Goal: Task Accomplishment & Management: Manage account settings

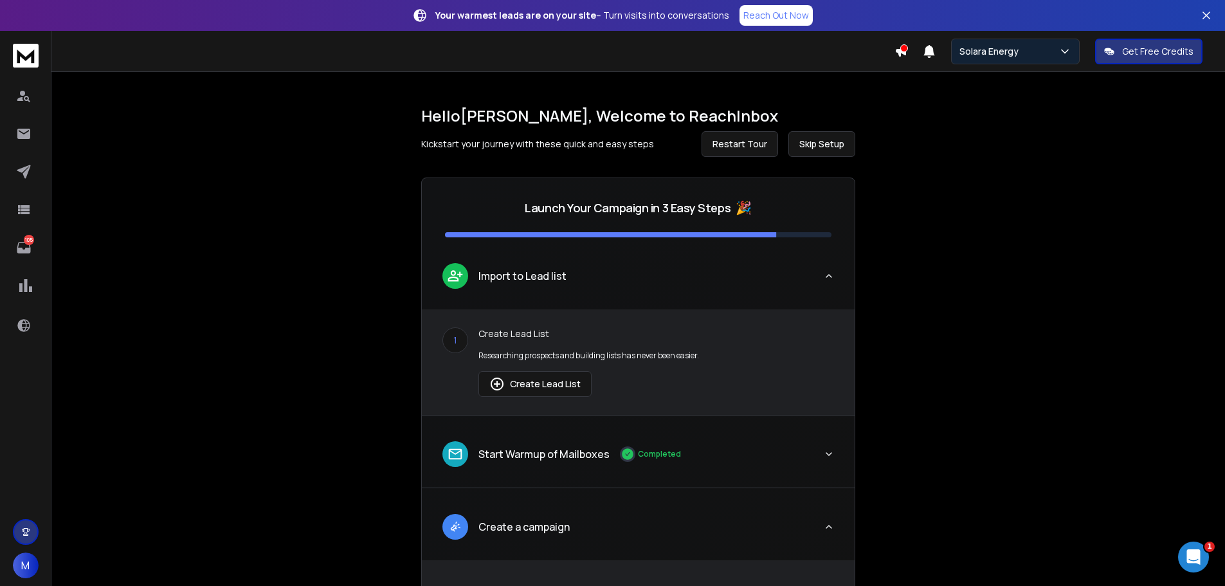
click at [1040, 55] on div "Solara Energy" at bounding box center [1016, 51] width 112 height 13
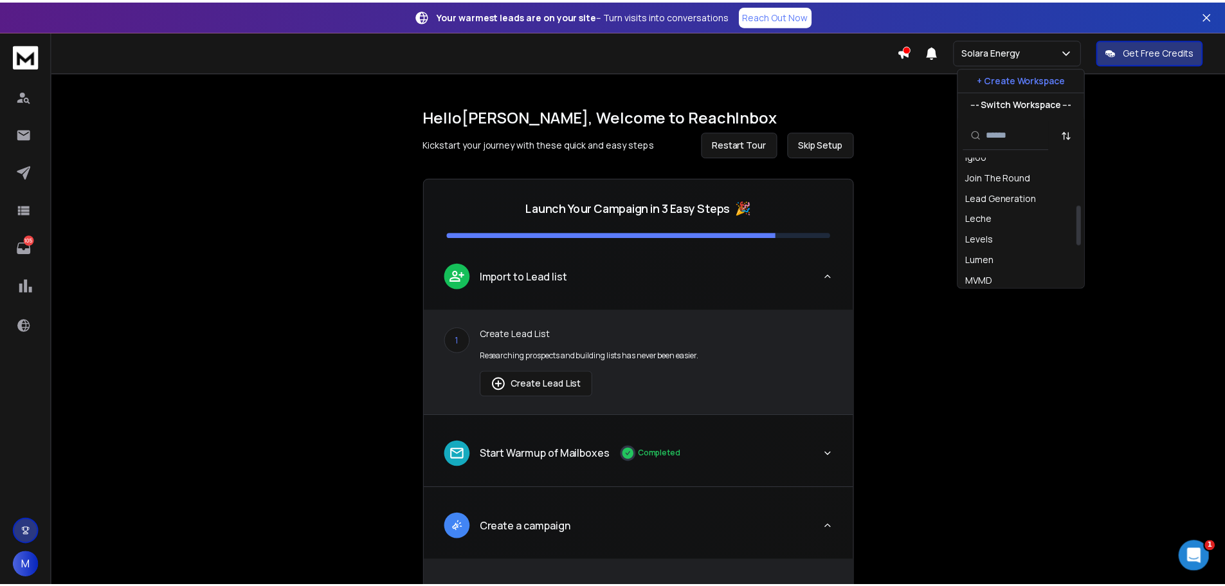
scroll to position [219, 0]
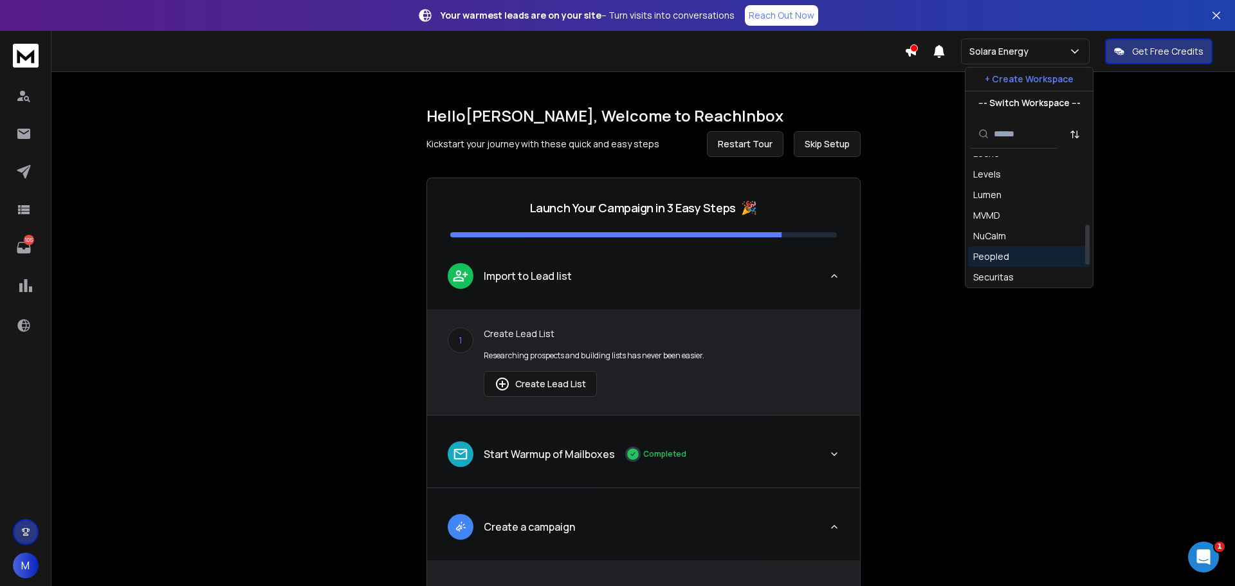
click at [1024, 255] on div "Peopled" at bounding box center [1029, 256] width 122 height 21
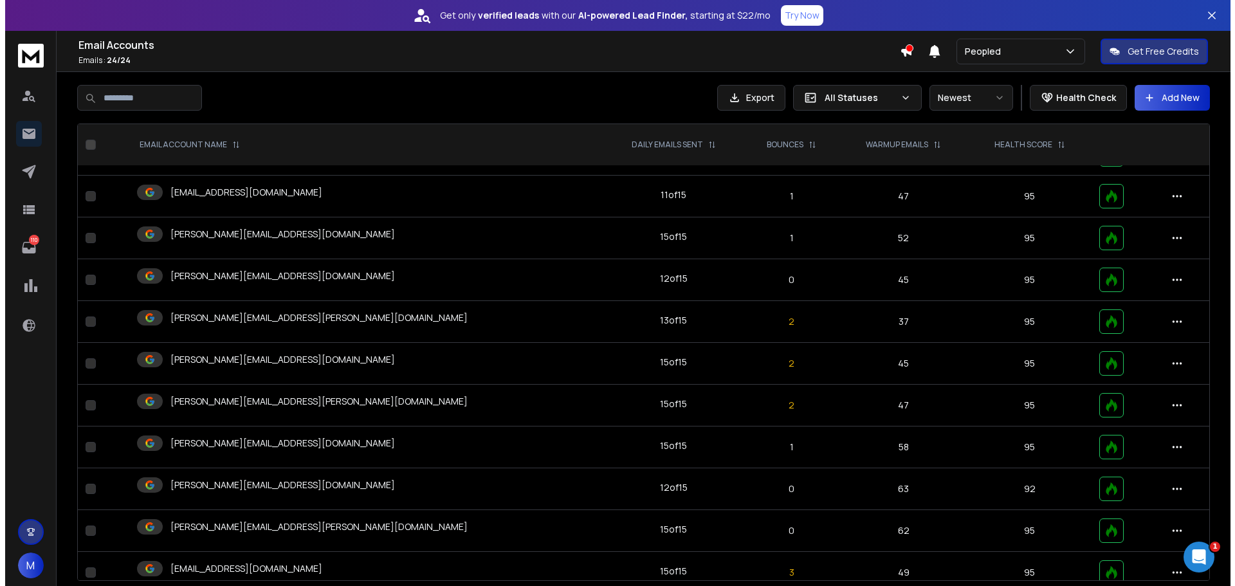
scroll to position [599, 0]
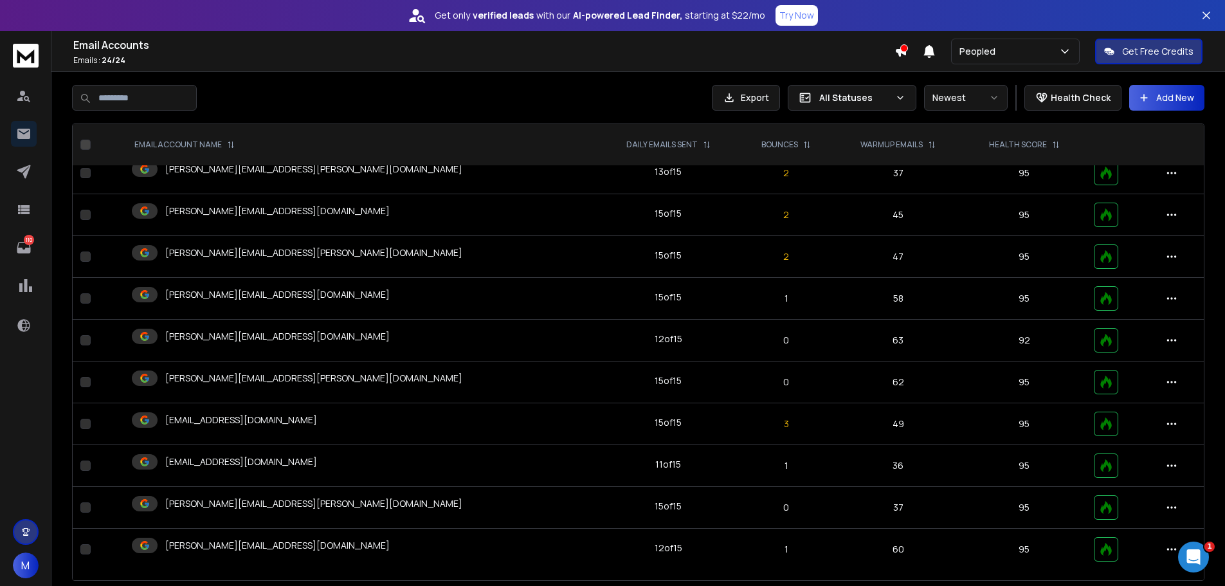
click at [747, 427] on p "3" at bounding box center [786, 423] width 79 height 13
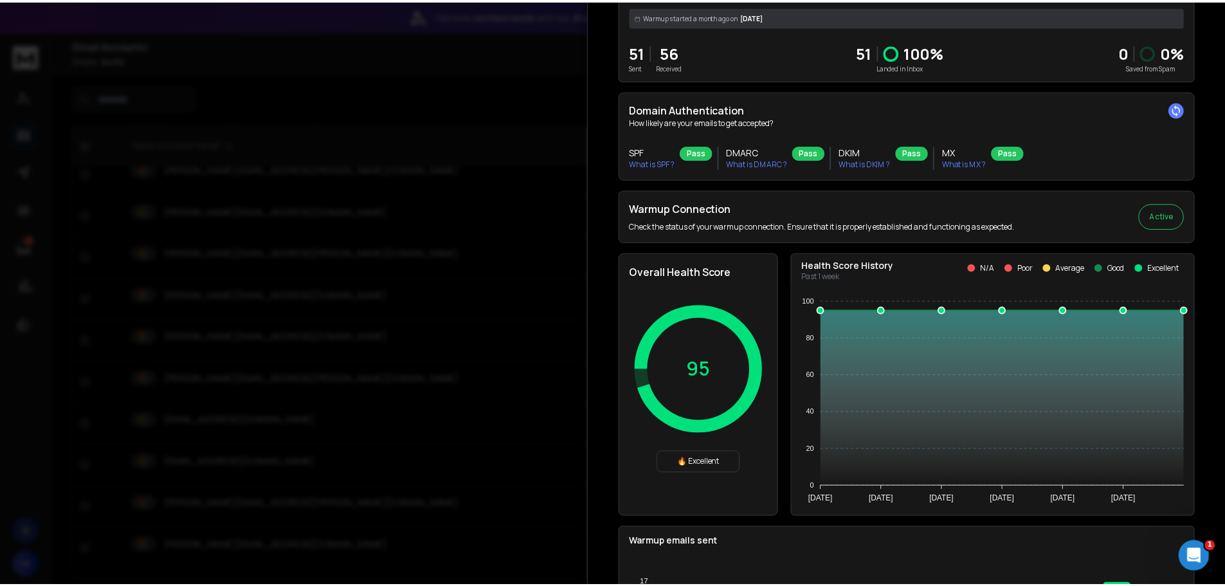
scroll to position [0, 0]
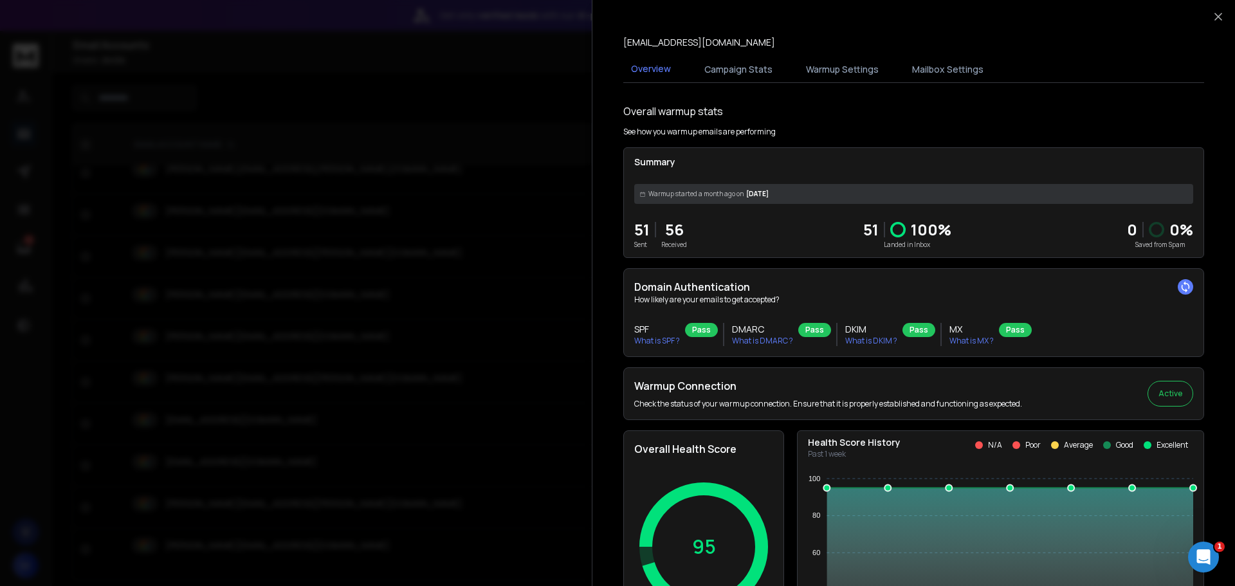
click at [462, 383] on div at bounding box center [617, 293] width 1235 height 586
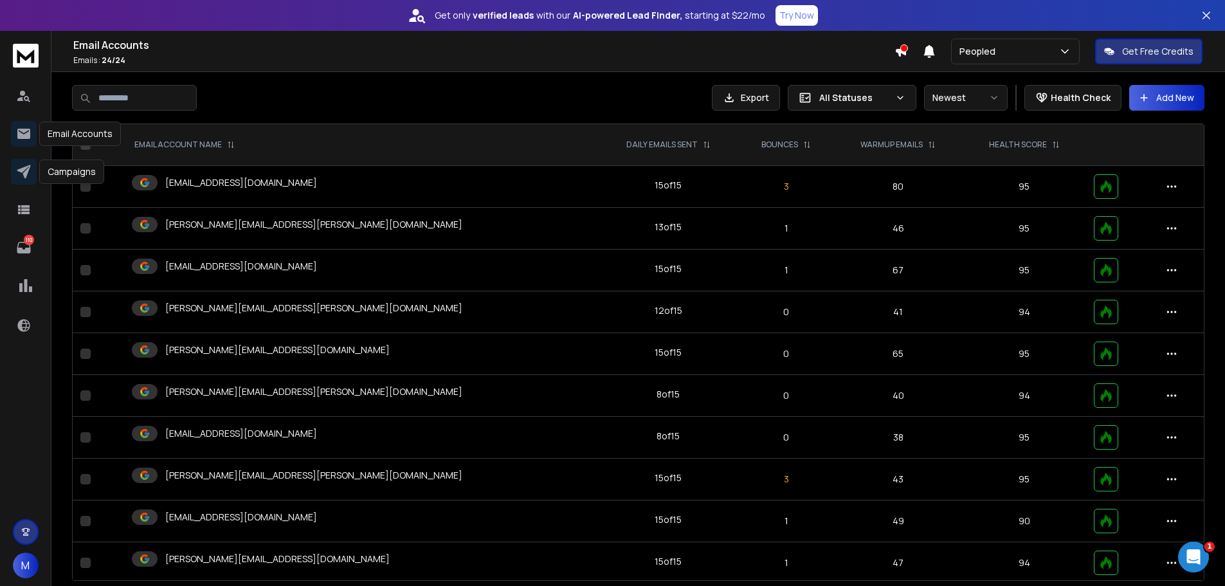
click at [25, 169] on icon at bounding box center [24, 172] width 14 height 14
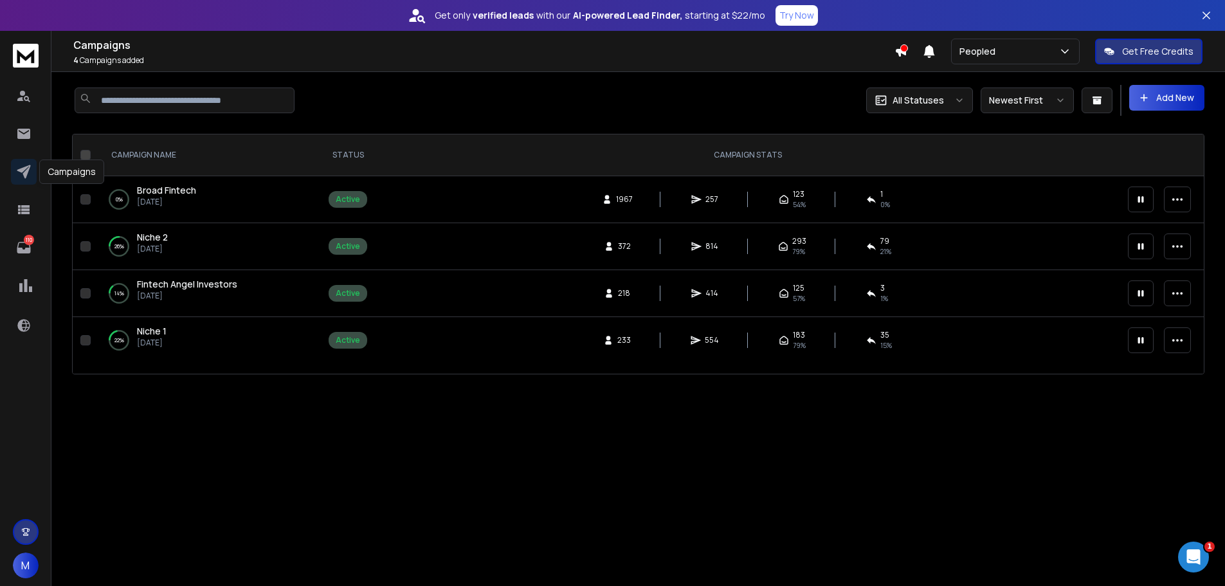
drag, startPoint x: 1020, startPoint y: 57, endPoint x: 1019, endPoint y: 65, distance: 8.4
click at [1020, 56] on div "Peopled" at bounding box center [1016, 51] width 112 height 13
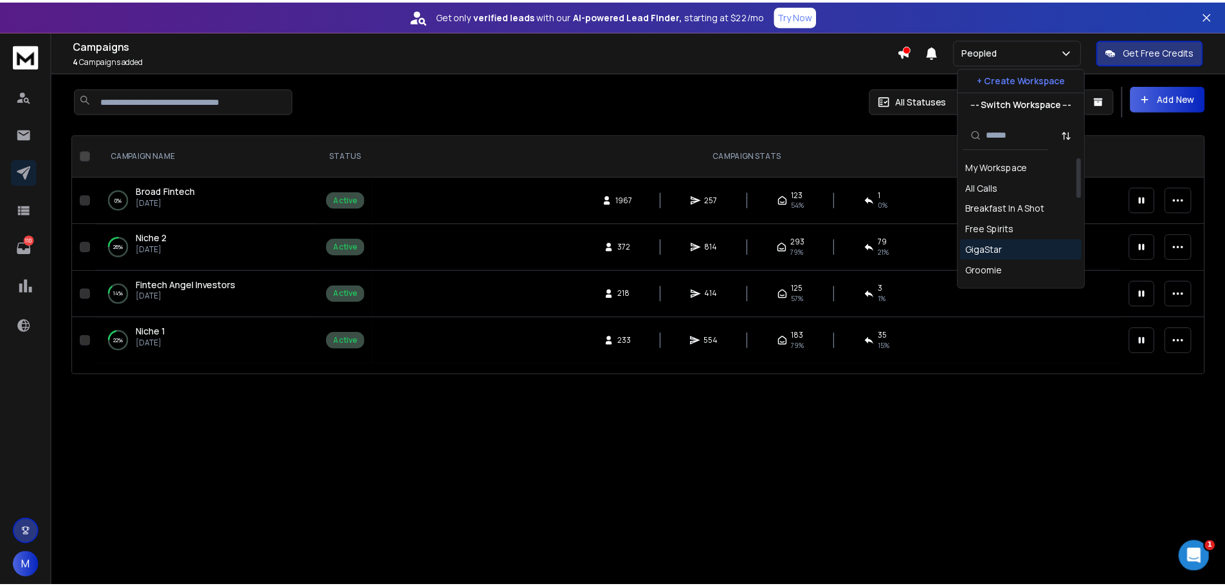
scroll to position [64, 0]
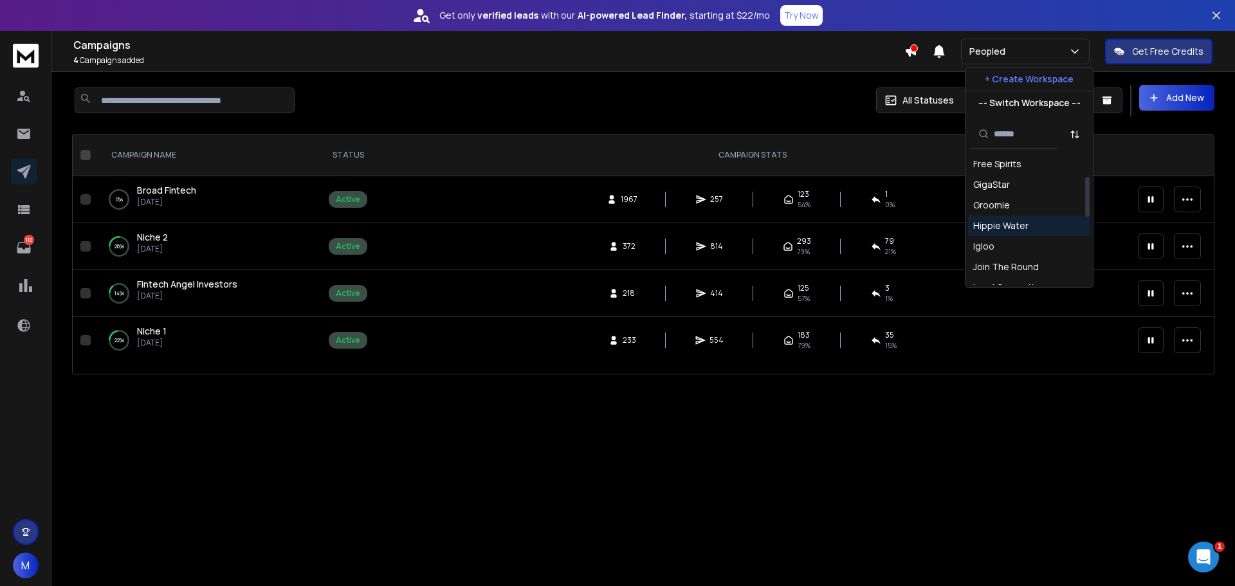
click at [1017, 223] on div "Hippie Water" at bounding box center [1000, 225] width 55 height 13
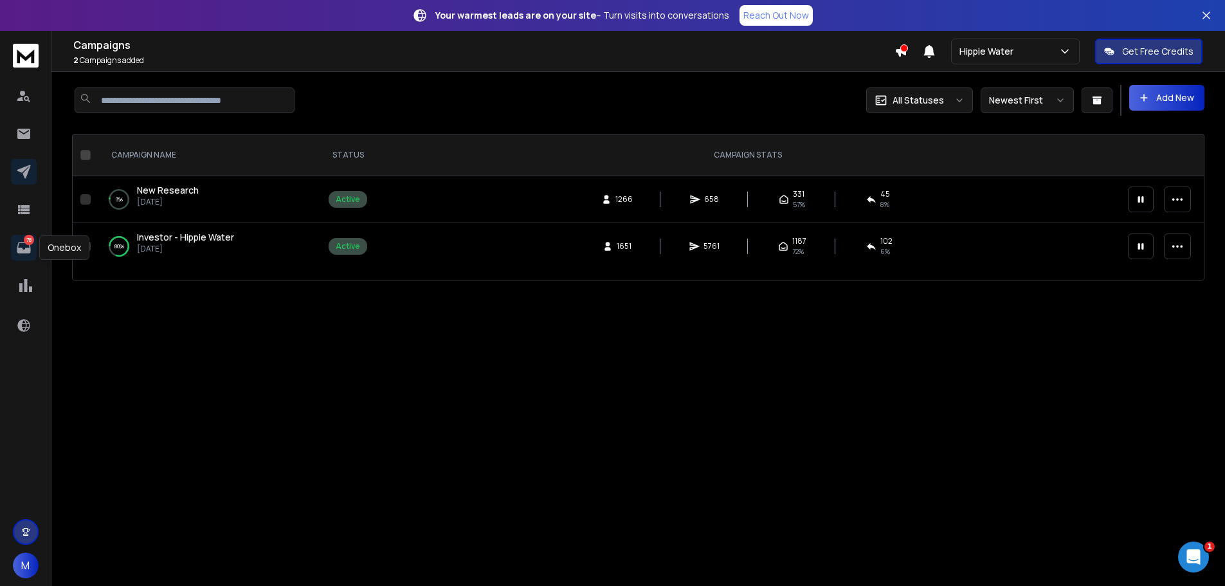
click at [25, 246] on icon at bounding box center [23, 247] width 15 height 15
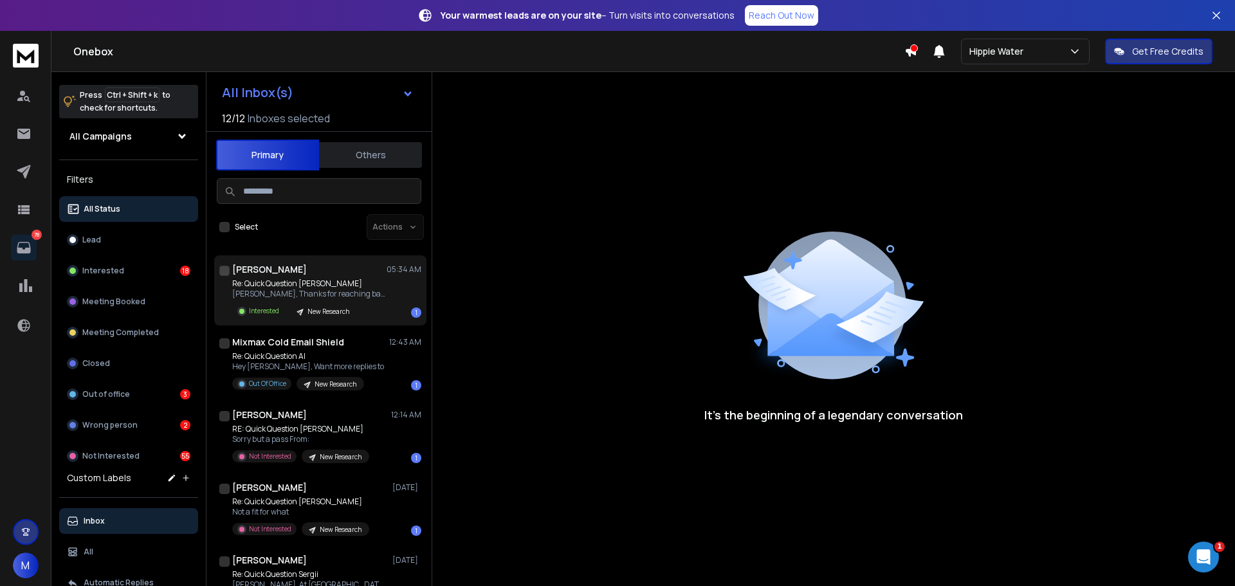
click at [360, 282] on div "Re: Quick Question Lawrence Alex, Thanks for reaching back Interested New Resea…" at bounding box center [326, 298] width 189 height 39
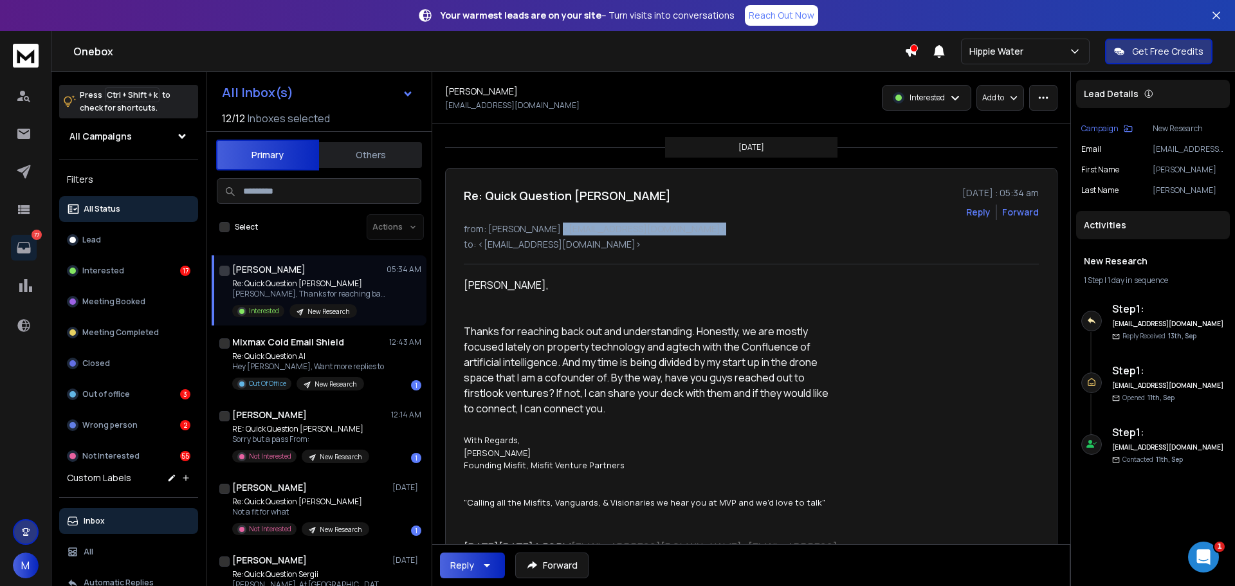
drag, startPoint x: 553, startPoint y: 230, endPoint x: 686, endPoint y: 228, distance: 133.8
click at [686, 227] on p "from: Lawrence Hsu <lhsu@misfitventurepartners.com>" at bounding box center [751, 229] width 575 height 13
copy p "lhsu@misfitventurepartners.com"
click at [1002, 51] on p "Hippie Water" at bounding box center [998, 51] width 59 height 13
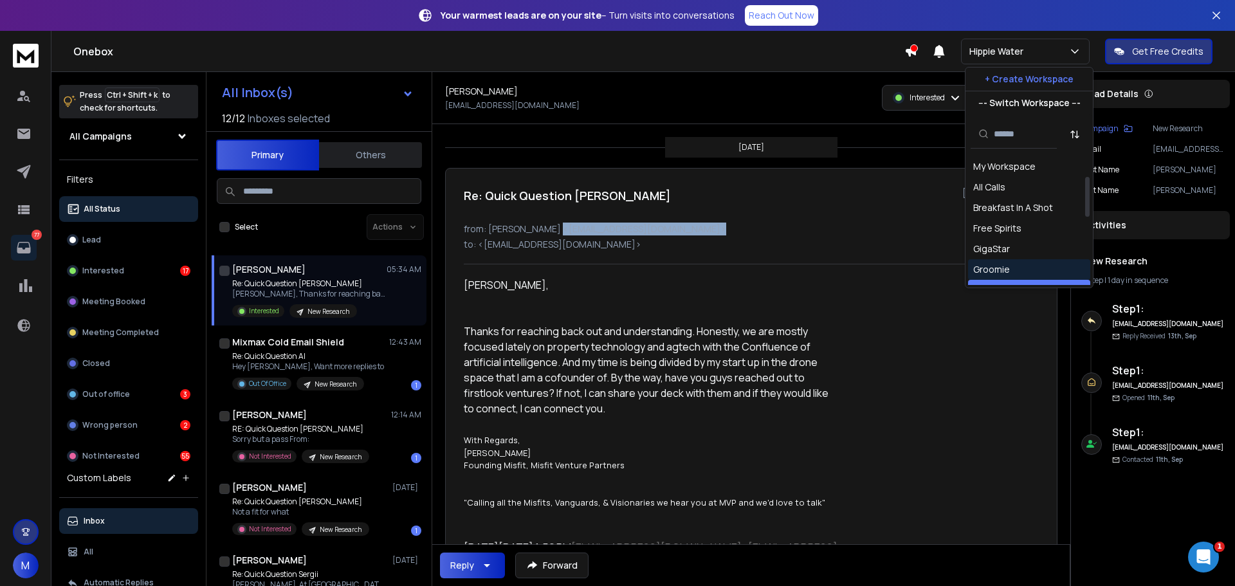
scroll to position [129, 0]
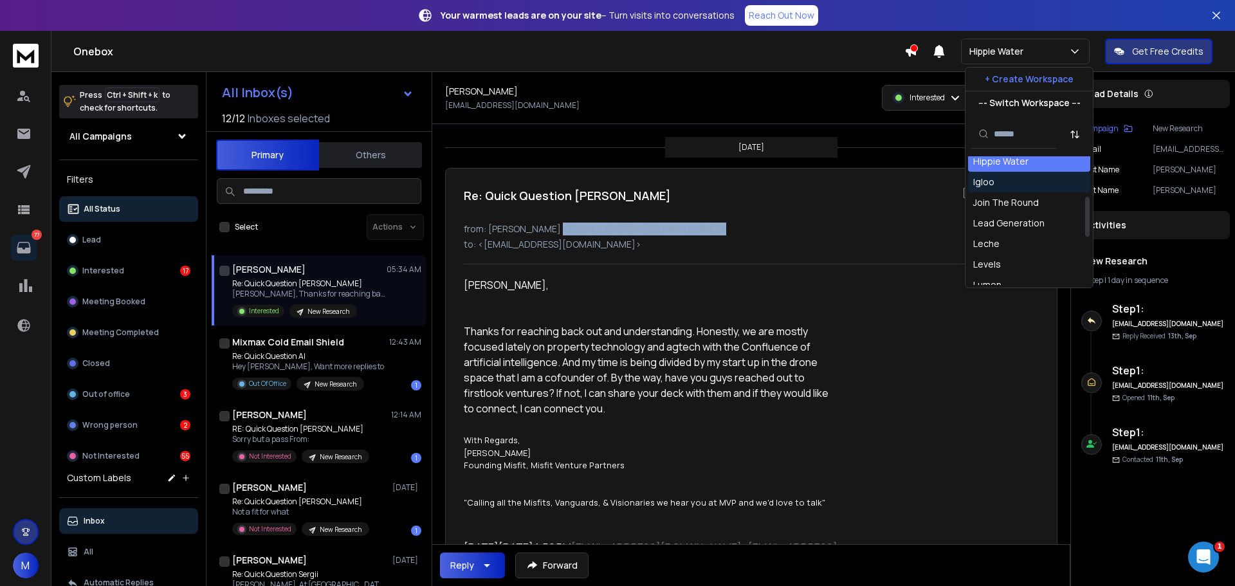
click at [1017, 180] on div "Igloo" at bounding box center [1029, 182] width 122 height 21
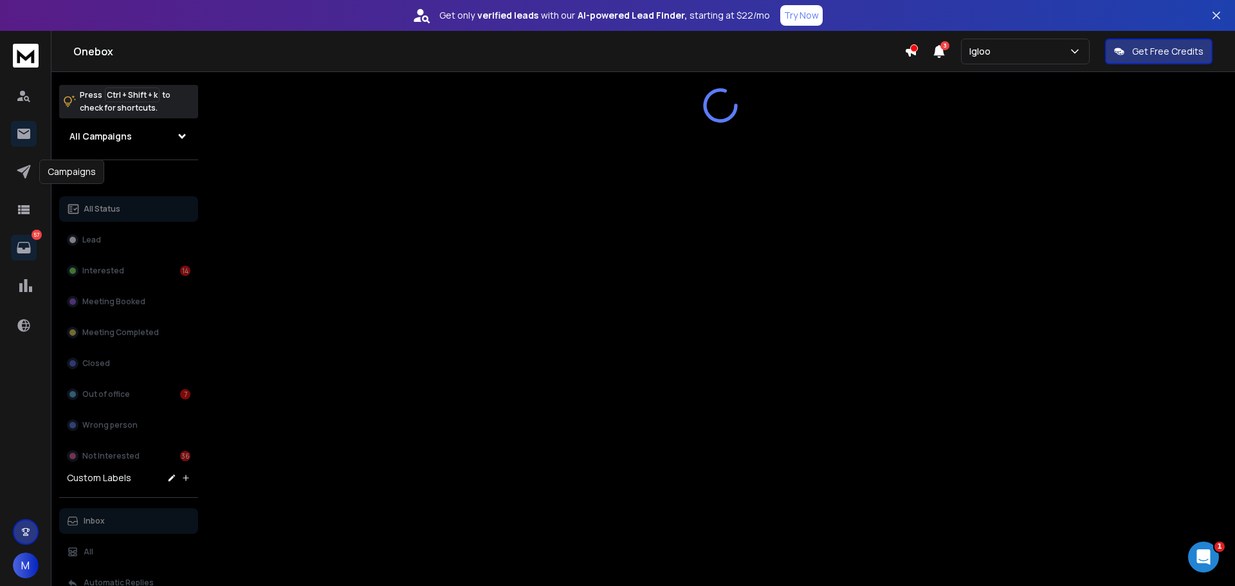
click at [25, 133] on icon at bounding box center [23, 133] width 15 height 15
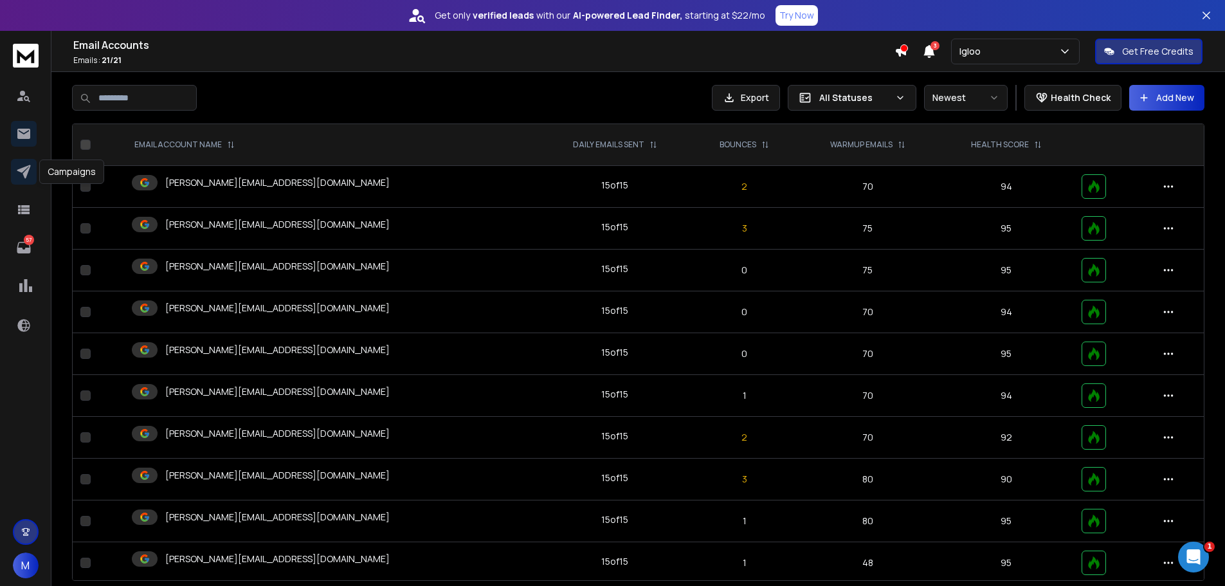
click at [24, 173] on icon at bounding box center [24, 172] width 14 height 14
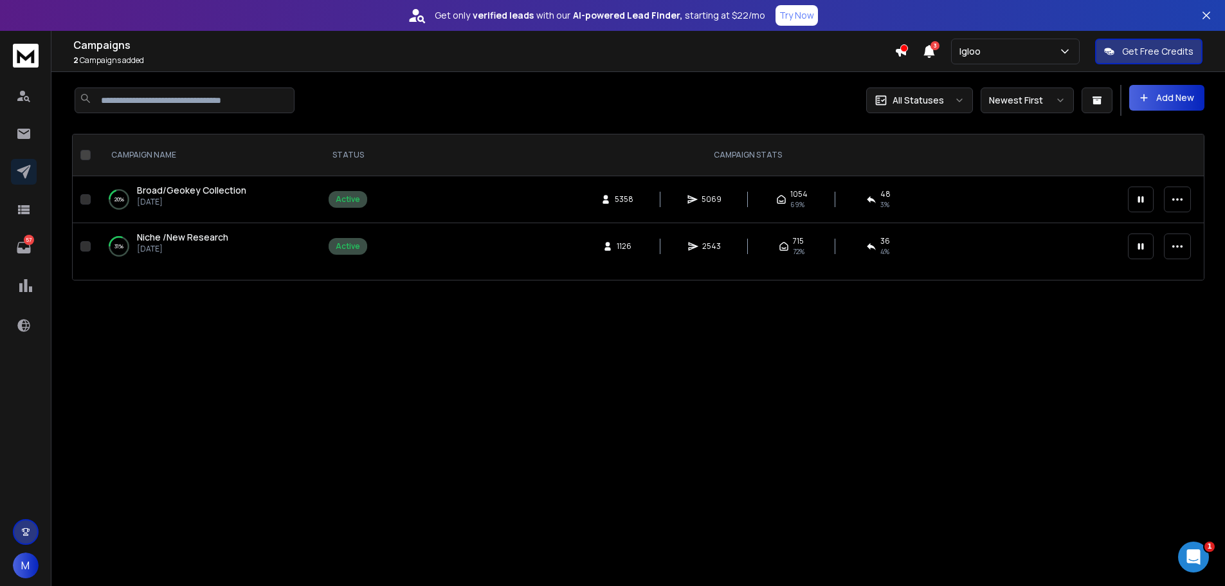
click at [518, 250] on div "1126 2543 715 72 % 36 4 %" at bounding box center [748, 246] width 730 height 21
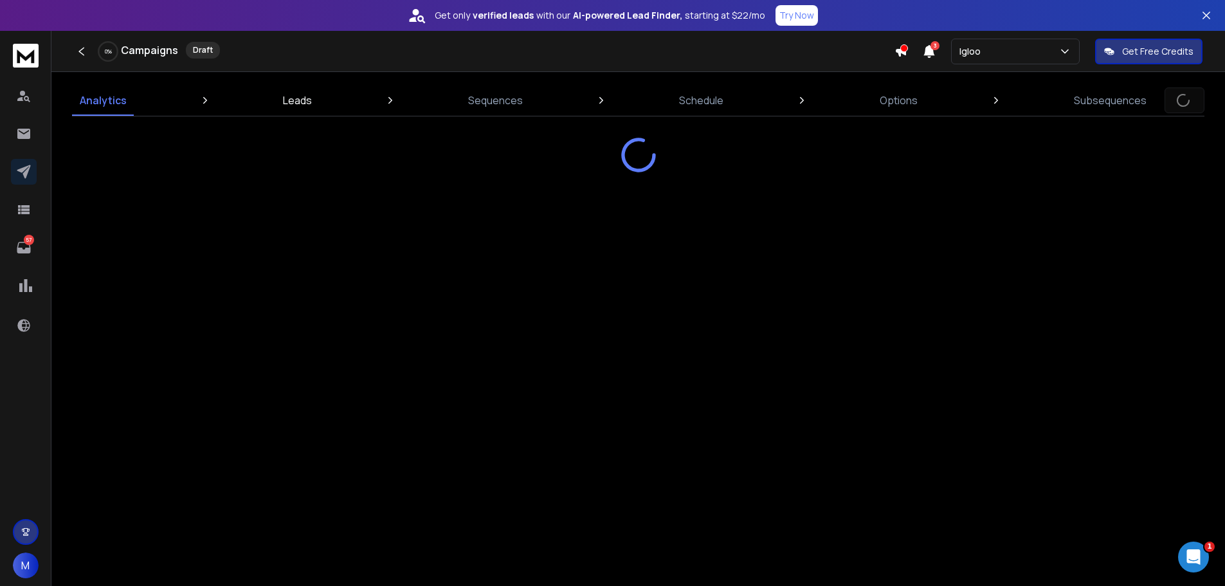
click at [309, 103] on p "Leads" at bounding box center [297, 100] width 29 height 15
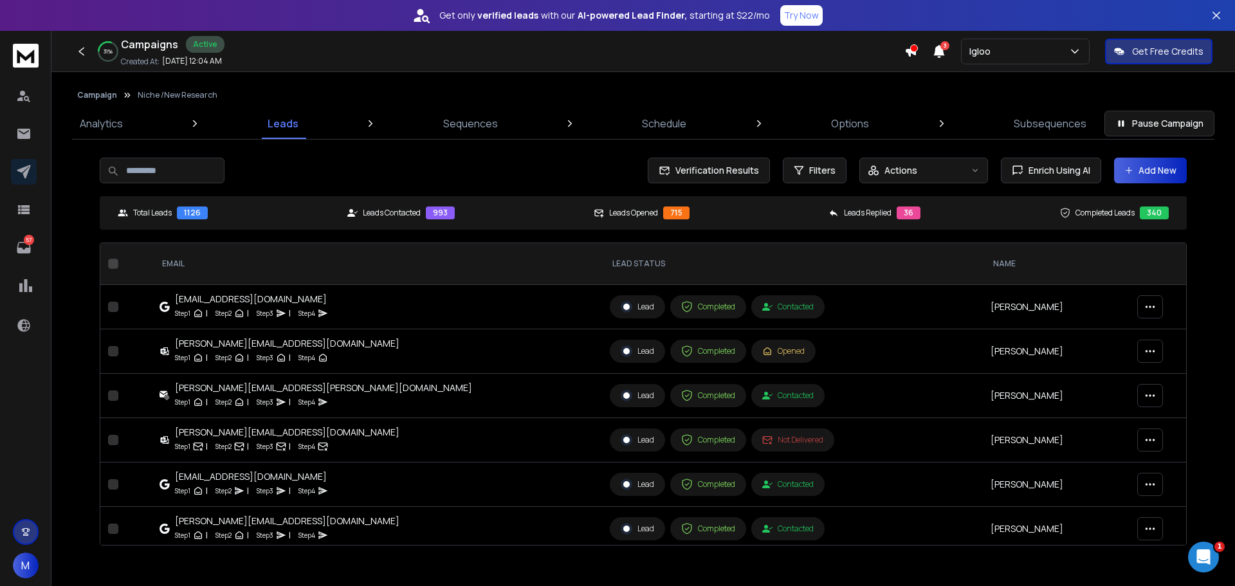
click at [156, 170] on input at bounding box center [162, 171] width 125 height 26
paste input "**********"
type input "**********"
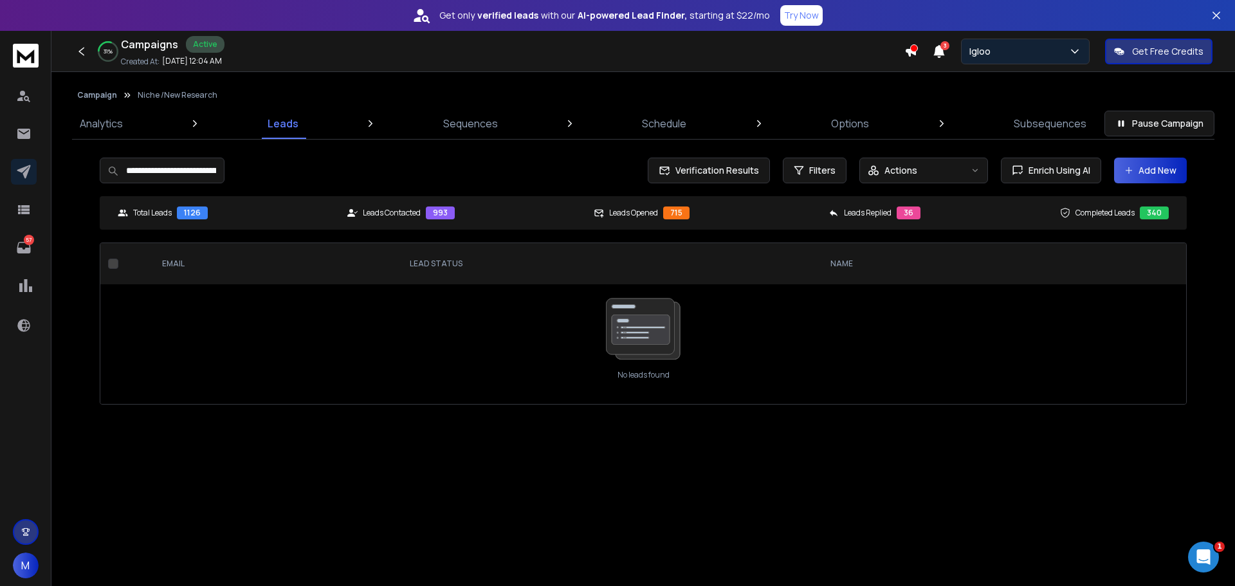
click at [1030, 52] on div "Igloo" at bounding box center [1025, 51] width 112 height 13
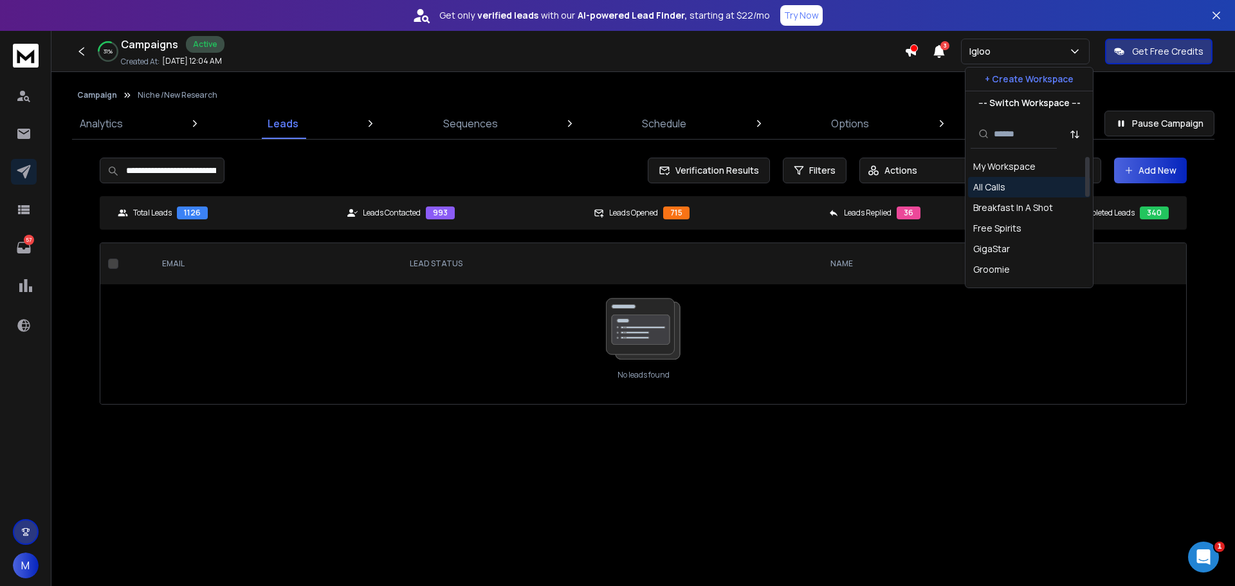
scroll to position [64, 0]
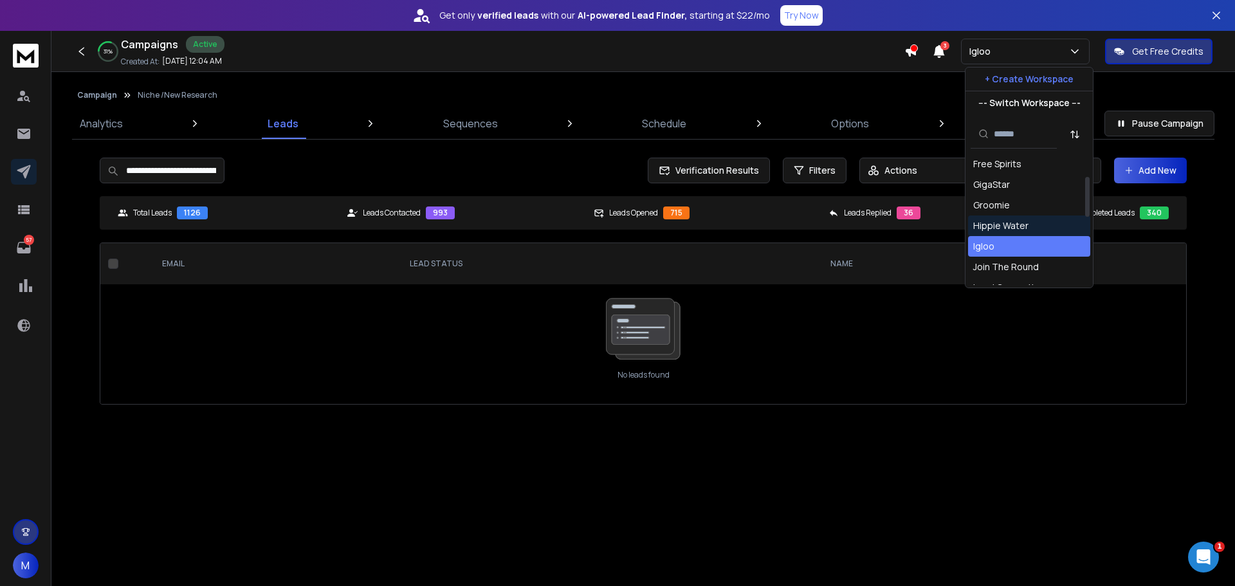
click at [1030, 225] on div "Hippie Water" at bounding box center [1029, 225] width 122 height 21
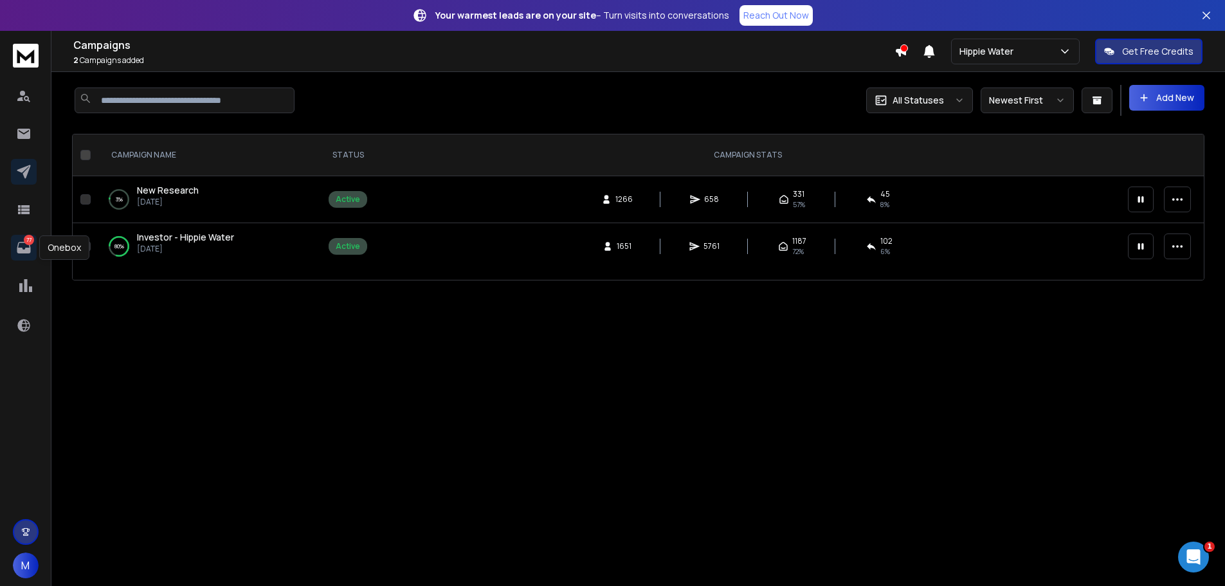
click at [32, 244] on p "77" at bounding box center [29, 240] width 10 height 10
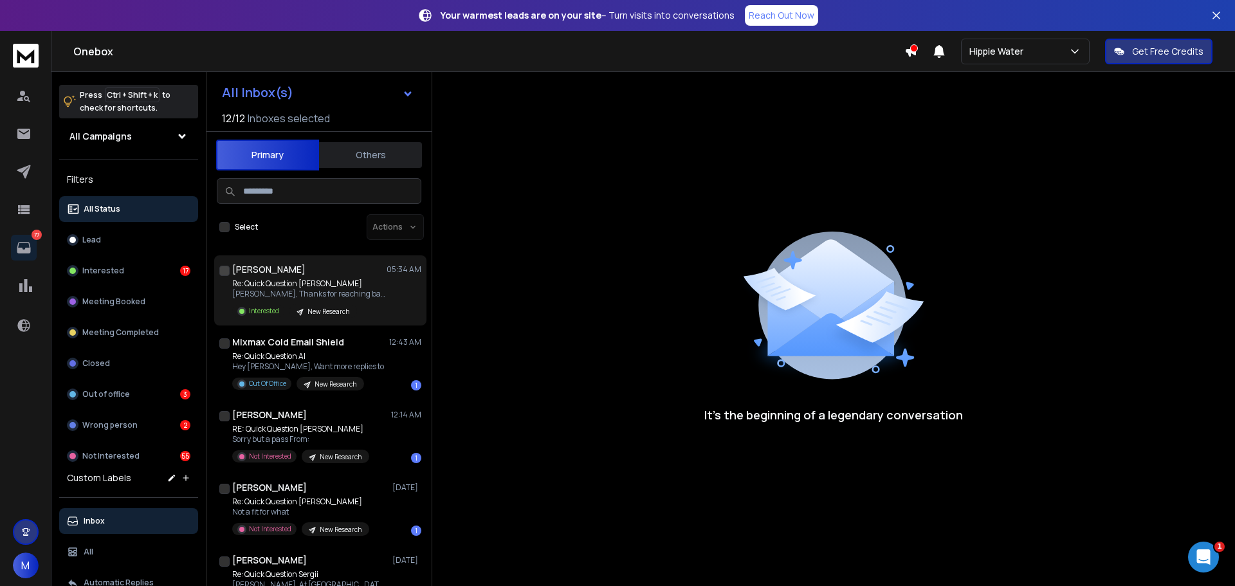
click at [324, 285] on p "Re: Quick Question [PERSON_NAME]" at bounding box center [309, 284] width 154 height 10
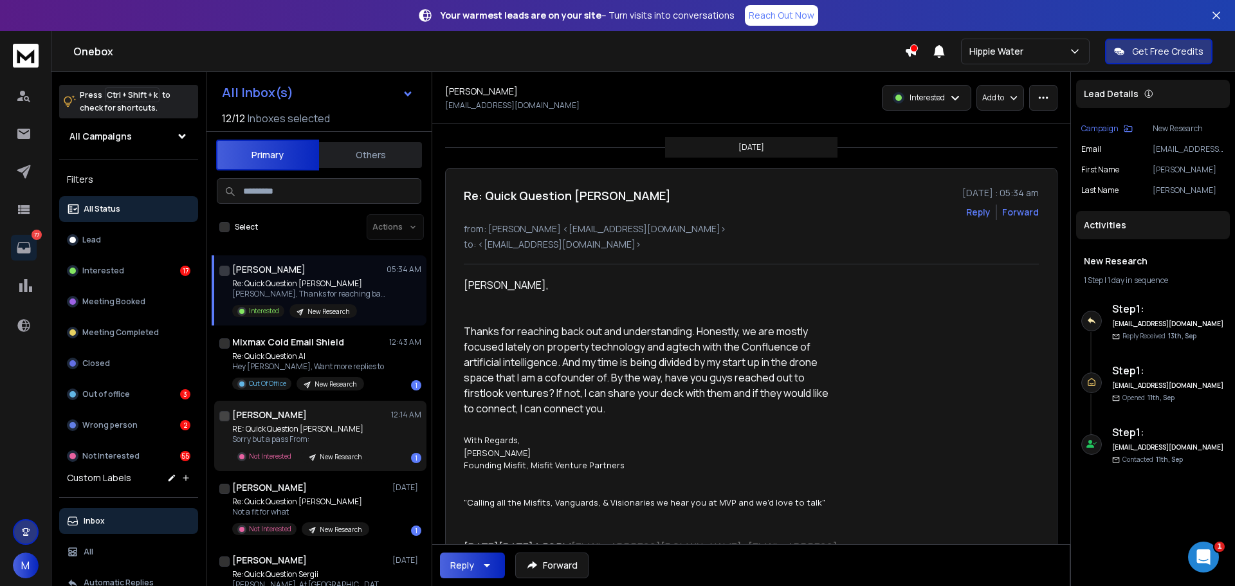
scroll to position [64, 0]
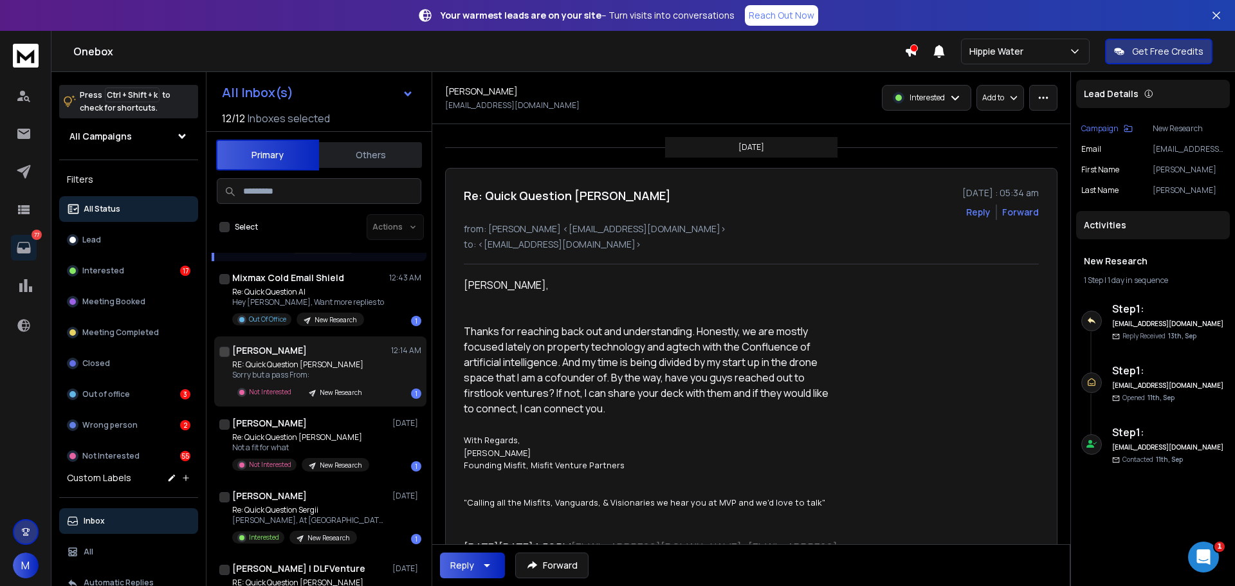
click at [336, 367] on p "RE: Quick Question [PERSON_NAME]" at bounding box center [300, 365] width 137 height 10
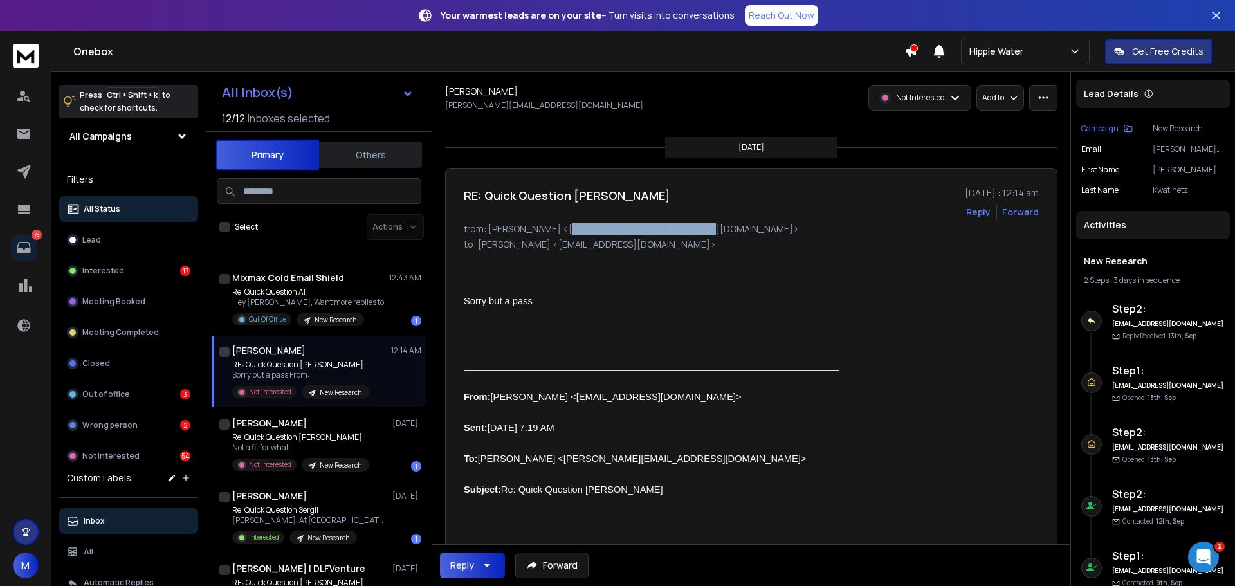
drag, startPoint x: 558, startPoint y: 230, endPoint x: 678, endPoint y: 233, distance: 120.3
click at [678, 233] on p "from: [PERSON_NAME] <[PERSON_NAME][EMAIL_ADDRESS][DOMAIN_NAME]>" at bounding box center [751, 229] width 575 height 13
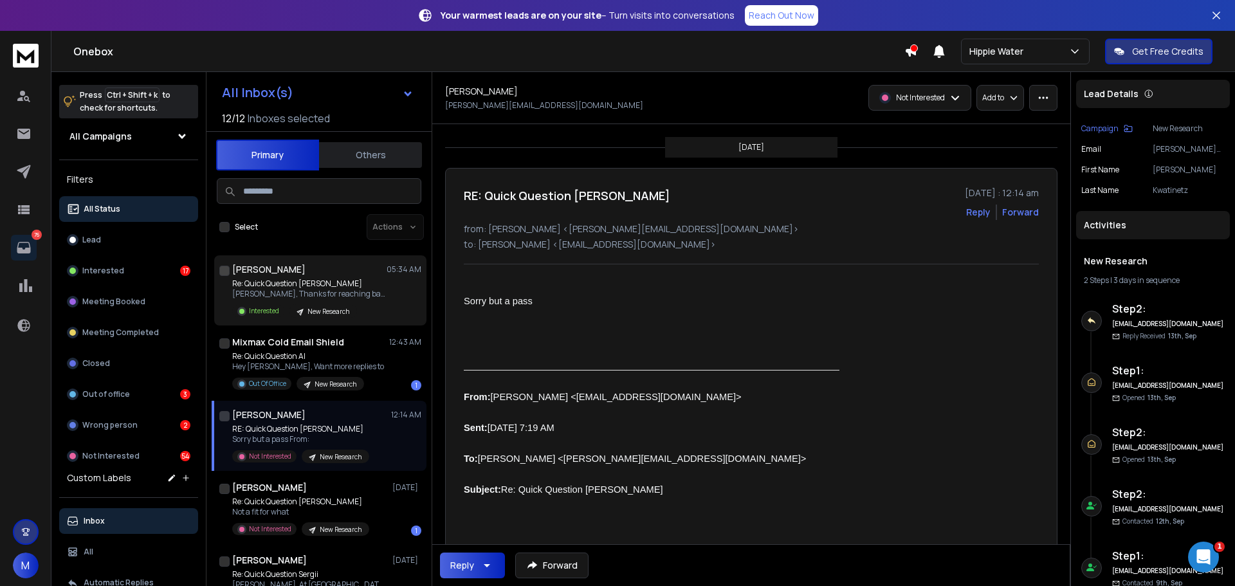
click at [341, 294] on p "[PERSON_NAME], Thanks for reaching back" at bounding box center [309, 294] width 154 height 10
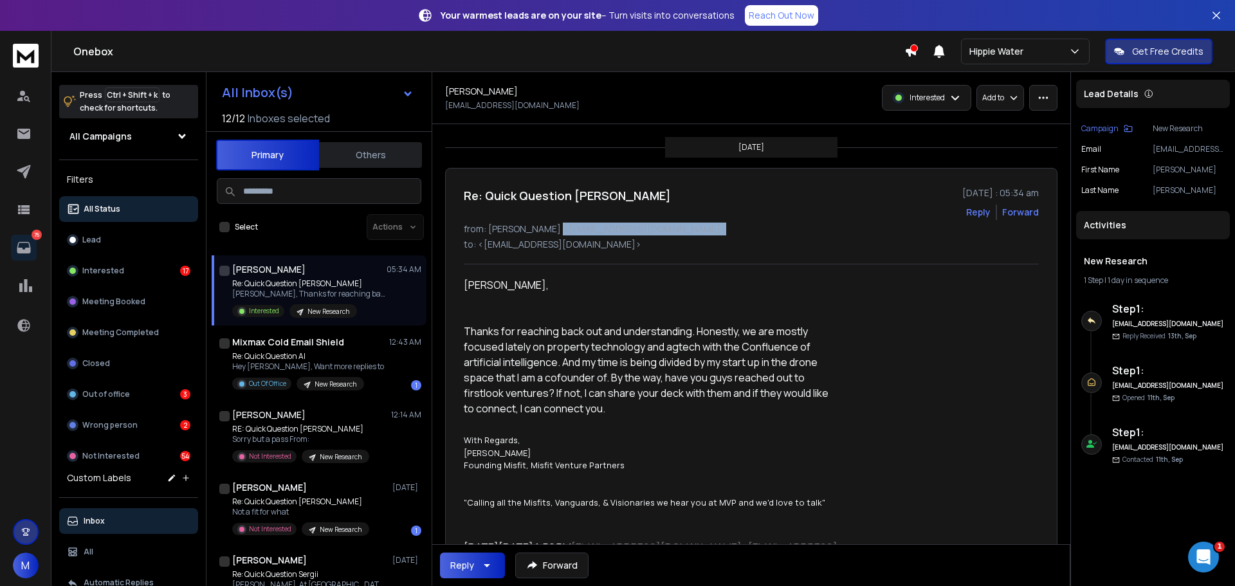
drag, startPoint x: 553, startPoint y: 228, endPoint x: 688, endPoint y: 228, distance: 135.1
click at [688, 228] on p "from: [PERSON_NAME] <[EMAIL_ADDRESS][DOMAIN_NAME]>" at bounding box center [751, 229] width 575 height 13
copy p "[EMAIL_ADDRESS][DOMAIN_NAME]"
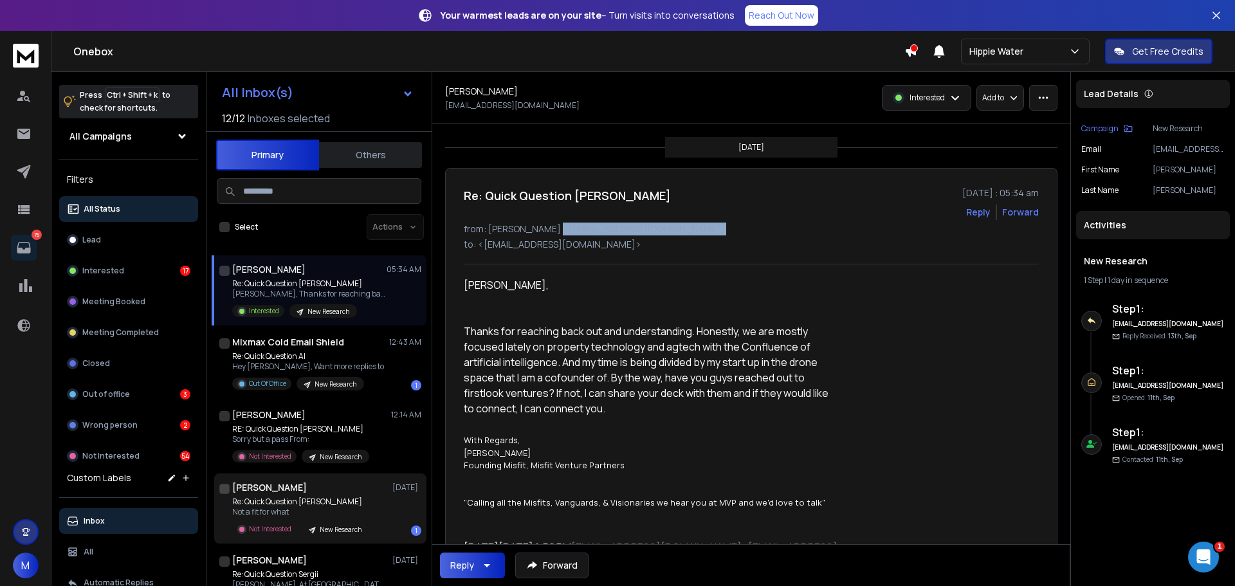
scroll to position [129, 0]
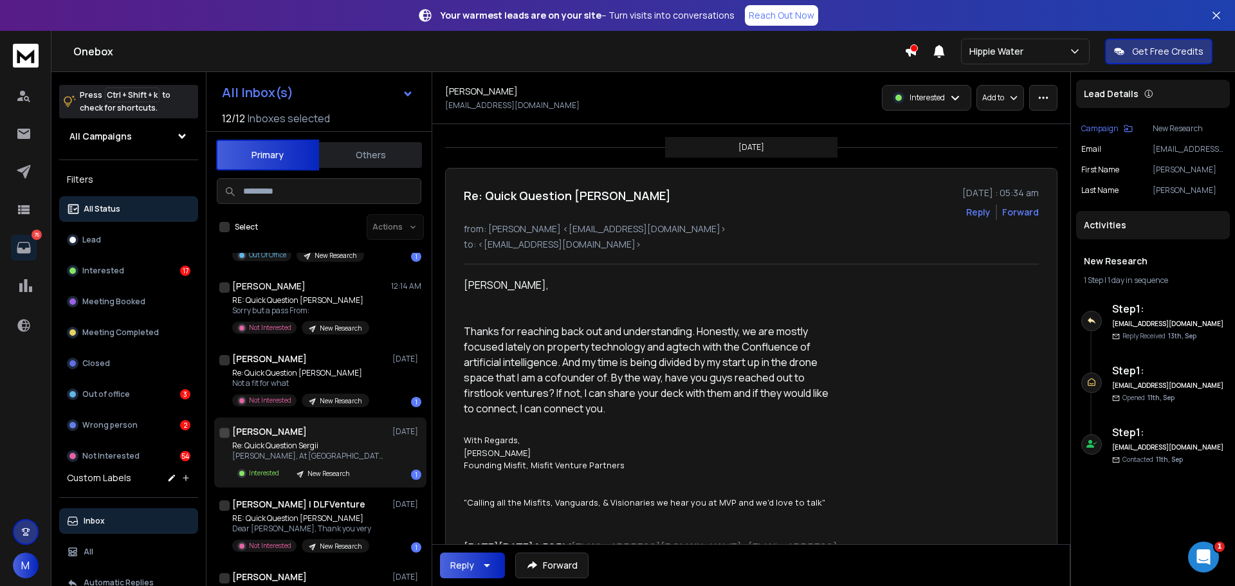
click at [361, 452] on div "Re: Quick Question Sergii [PERSON_NAME], At [GEOGRAPHIC_DATA], we focus Interes…" at bounding box center [326, 460] width 189 height 39
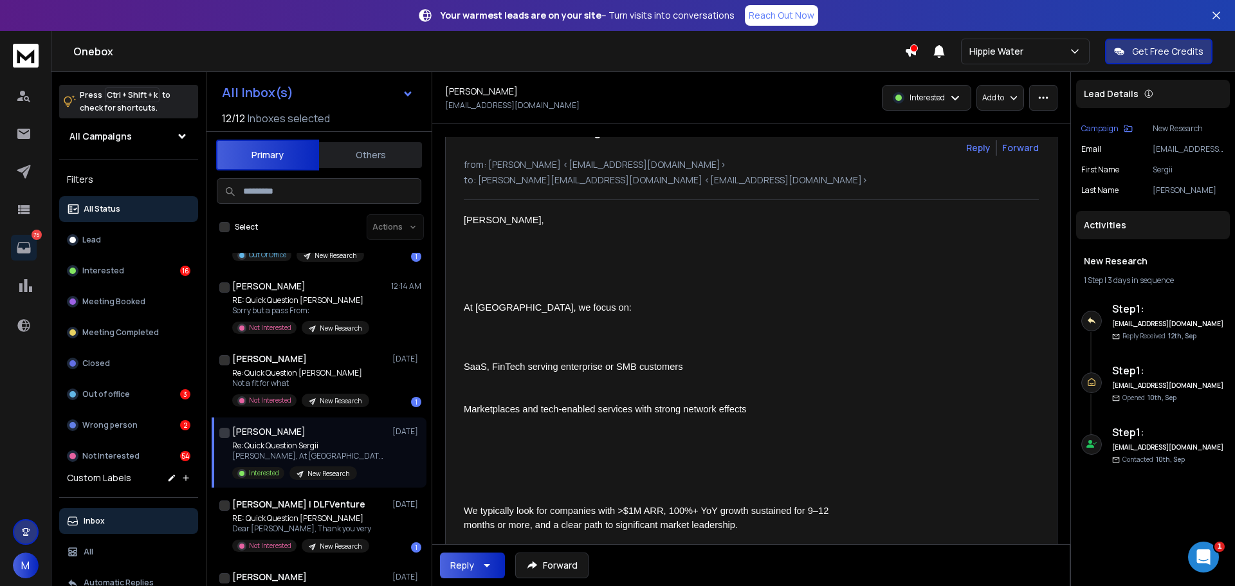
scroll to position [0, 0]
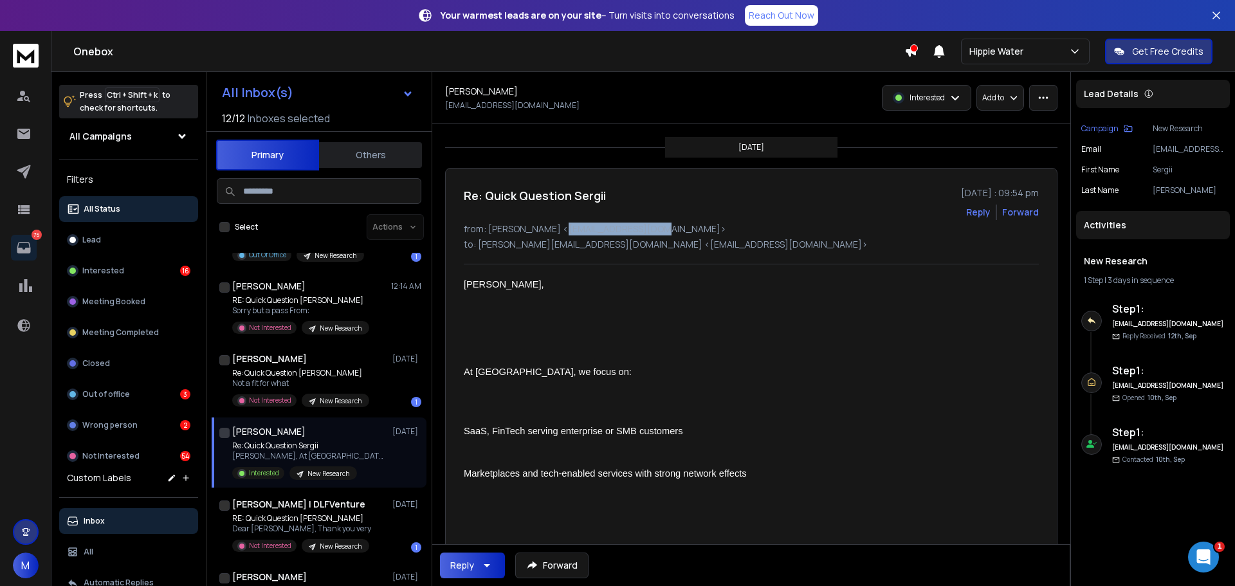
drag, startPoint x: 551, startPoint y: 228, endPoint x: 632, endPoint y: 227, distance: 81.7
click at [632, 227] on p "from: [PERSON_NAME] <[EMAIL_ADDRESS][DOMAIN_NAME]>" at bounding box center [751, 229] width 575 height 13
copy p "[EMAIL_ADDRESS][DOMAIN_NAME]"
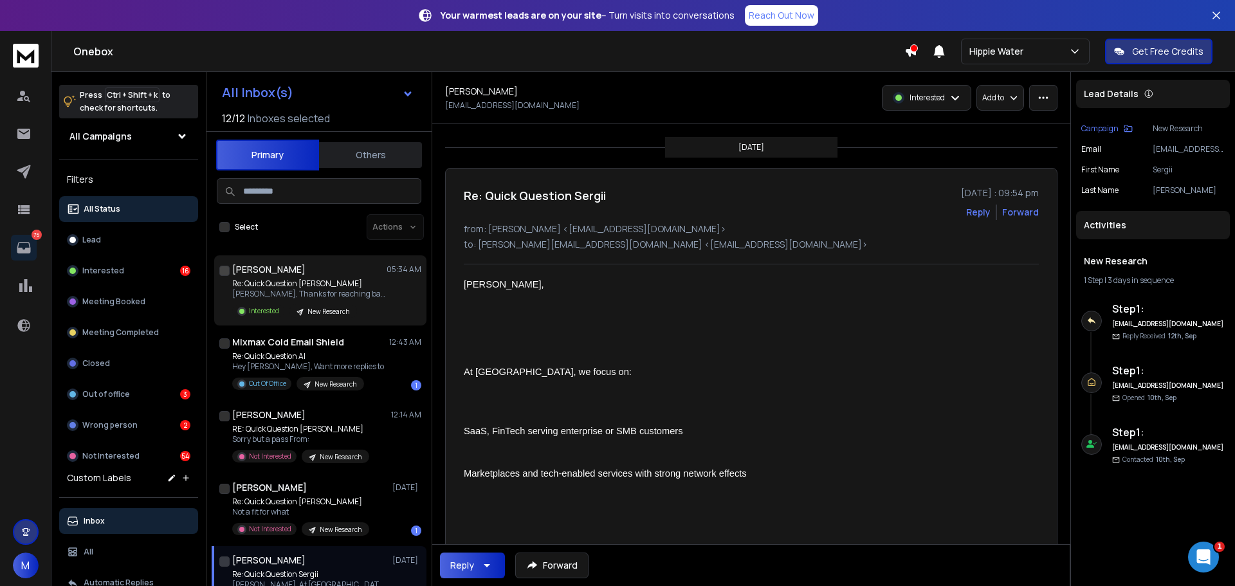
click at [358, 291] on p "[PERSON_NAME], Thanks for reaching back" at bounding box center [309, 294] width 154 height 10
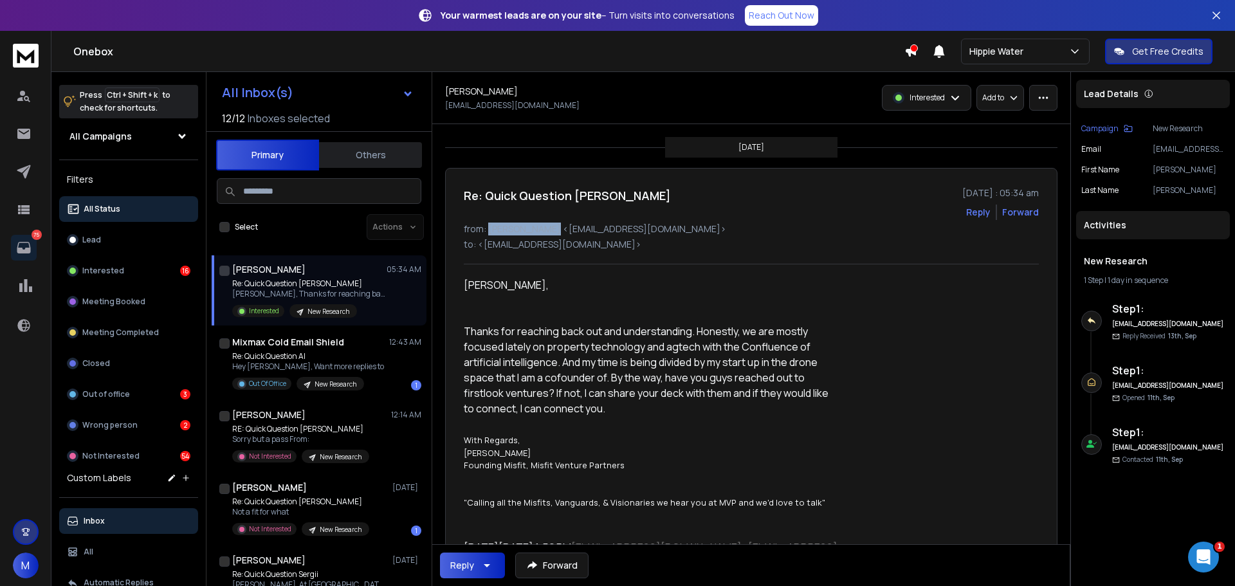
drag, startPoint x: 488, startPoint y: 229, endPoint x: 547, endPoint y: 229, distance: 59.2
click at [547, 229] on p "from: [PERSON_NAME] <[EMAIL_ADDRESS][DOMAIN_NAME]>" at bounding box center [751, 229] width 575 height 13
copy p "[PERSON_NAME]"
drag, startPoint x: 581, startPoint y: 229, endPoint x: 668, endPoint y: 230, distance: 86.8
click at [668, 230] on p "from: [PERSON_NAME] <[EMAIL_ADDRESS][DOMAIN_NAME]>" at bounding box center [751, 229] width 575 height 13
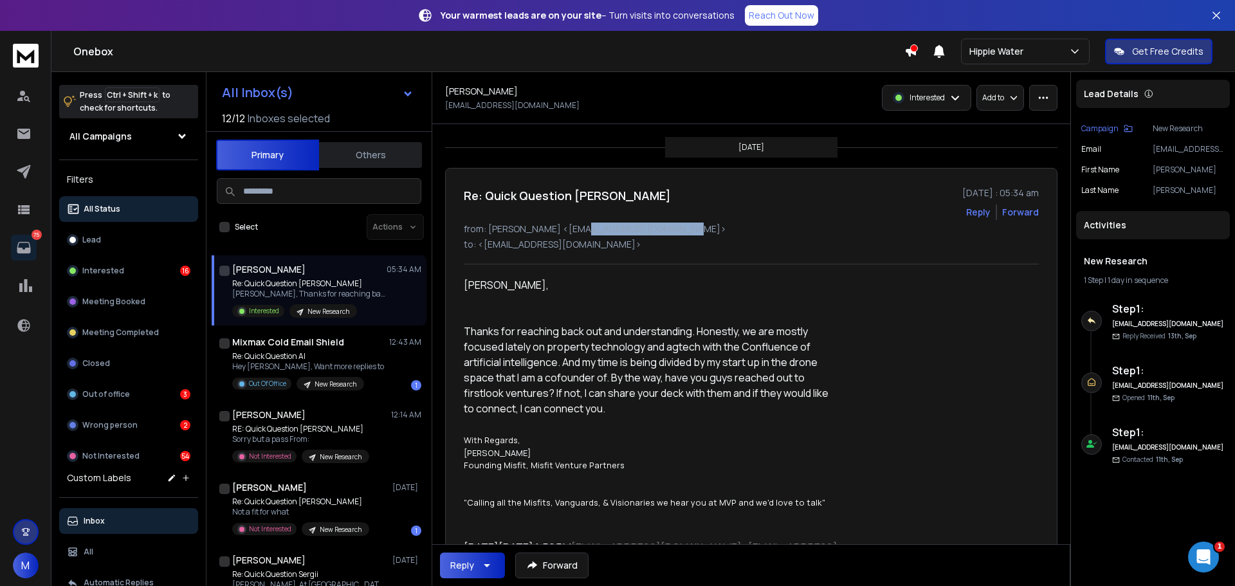
copy p "misfitventurepartners"
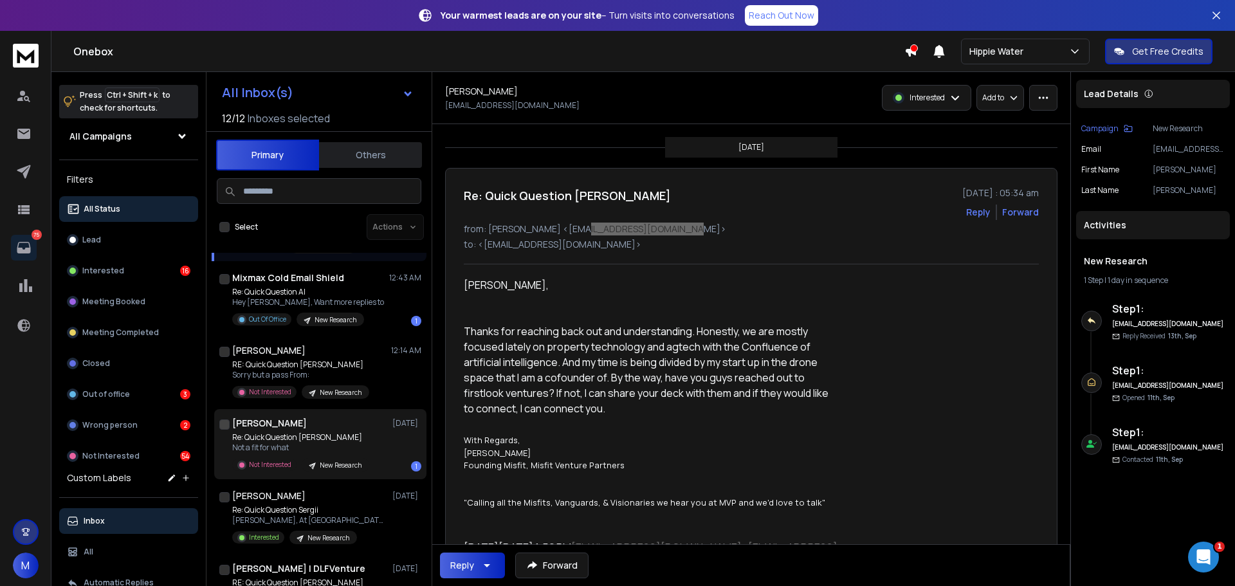
scroll to position [129, 0]
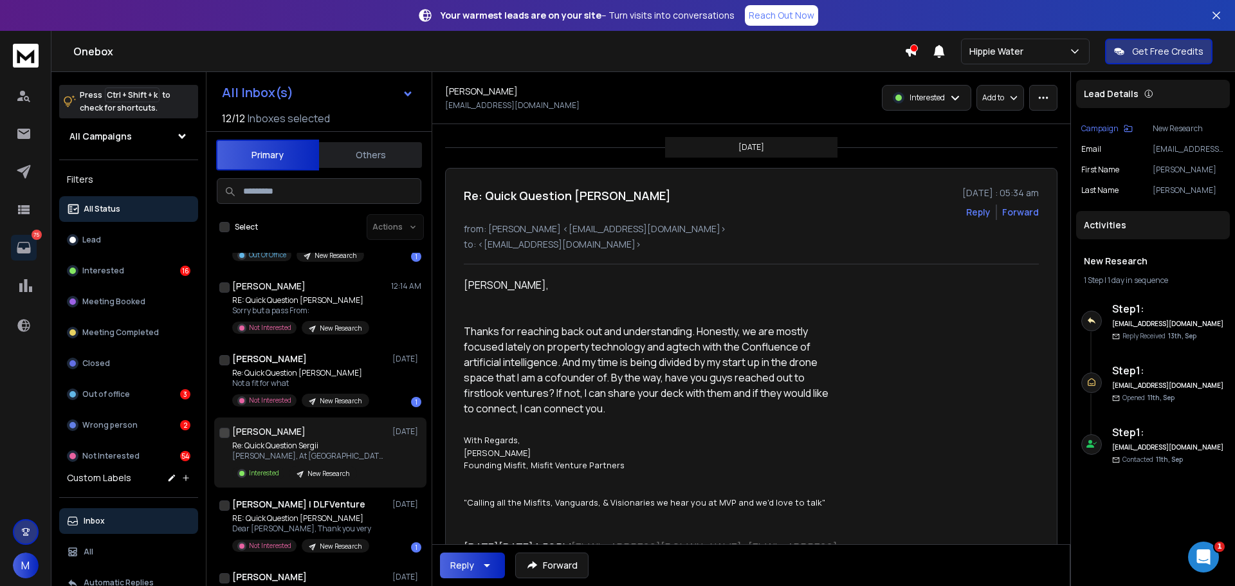
click at [368, 450] on div "Re: Quick Question [PERSON_NAME], At [GEOGRAPHIC_DATA], we focus Interested New…" at bounding box center [326, 460] width 189 height 39
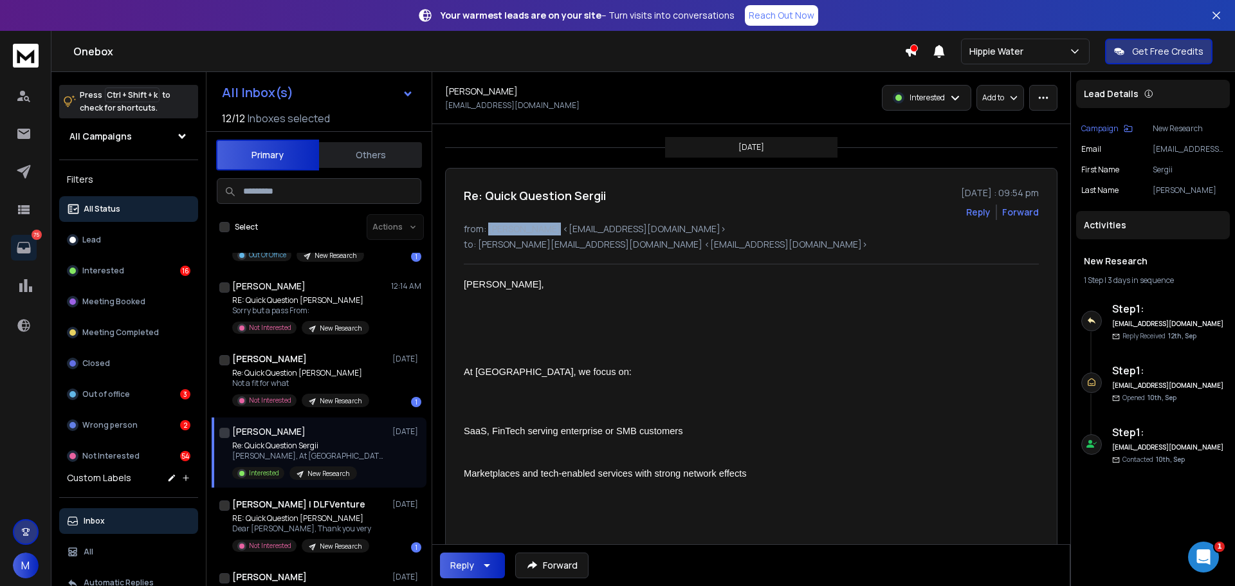
drag, startPoint x: 488, startPoint y: 226, endPoint x: 542, endPoint y: 230, distance: 54.1
click at [542, 230] on p "from: [PERSON_NAME] <[EMAIL_ADDRESS][DOMAIN_NAME]>" at bounding box center [751, 229] width 575 height 13
copy p "[PERSON_NAME]"
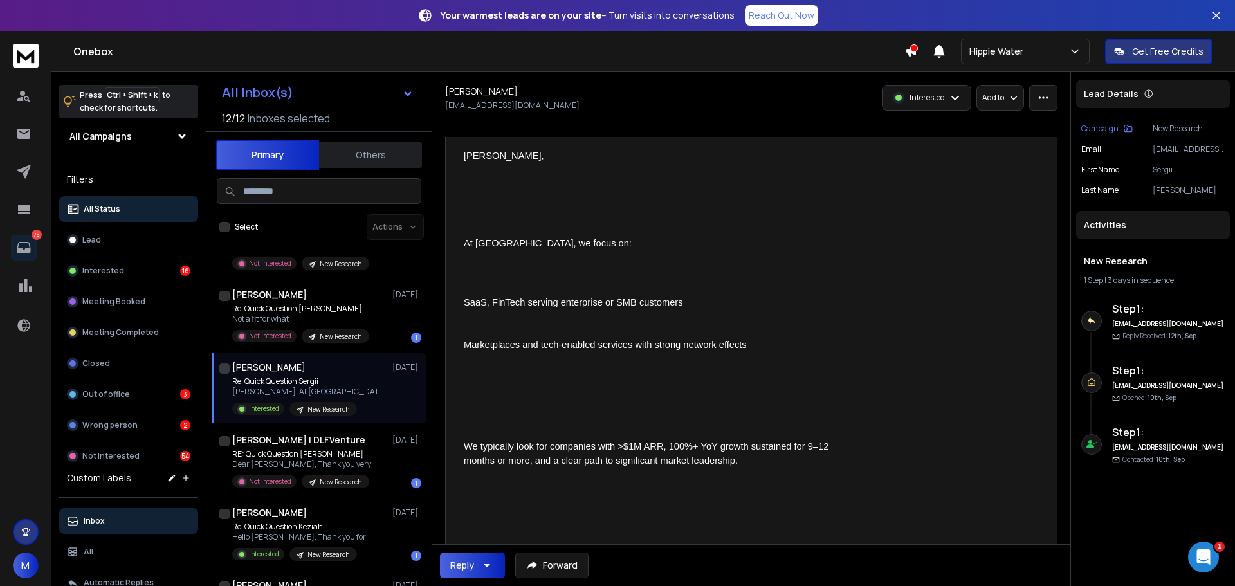
scroll to position [257, 0]
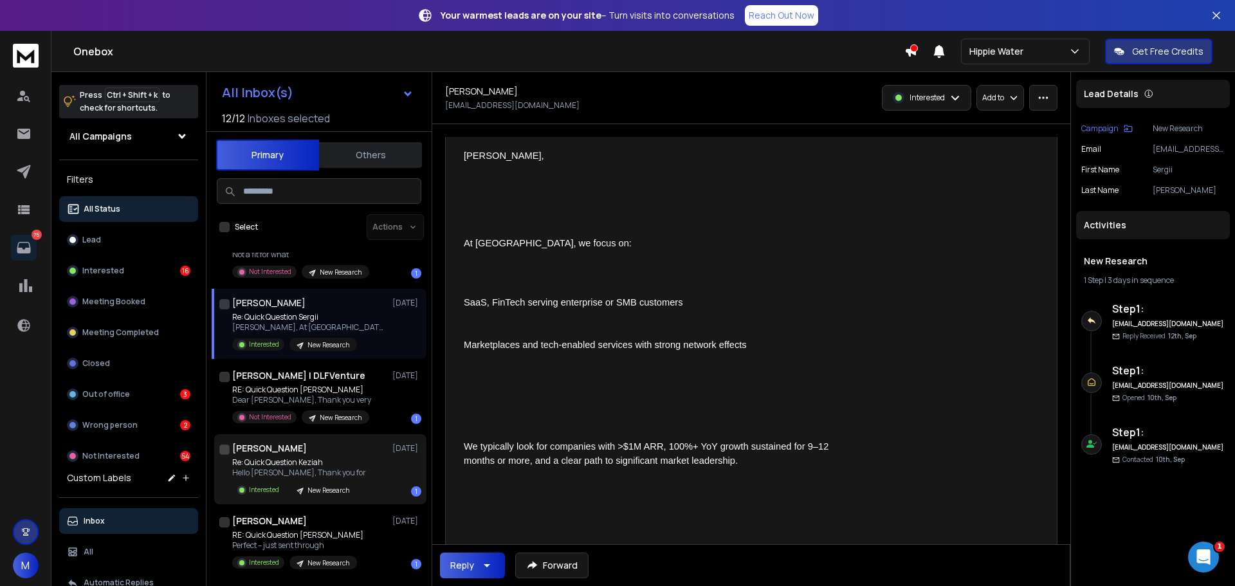
click at [372, 470] on div "Re: Quick Question [PERSON_NAME] Hello [PERSON_NAME], Thank you for Interested …" at bounding box center [326, 476] width 189 height 39
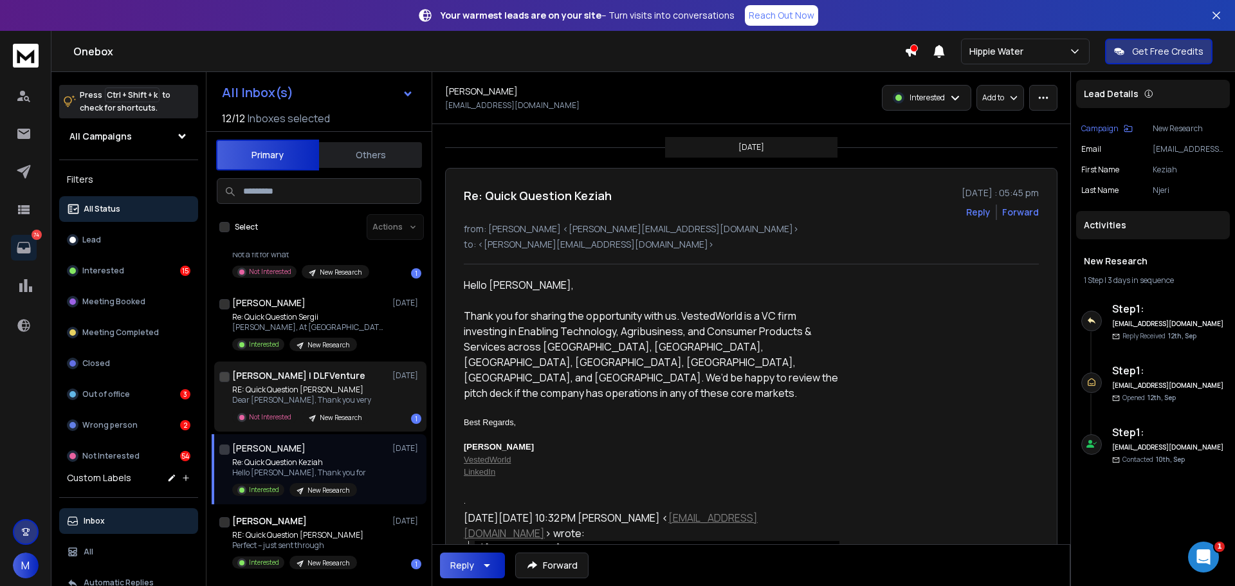
scroll to position [322, 0]
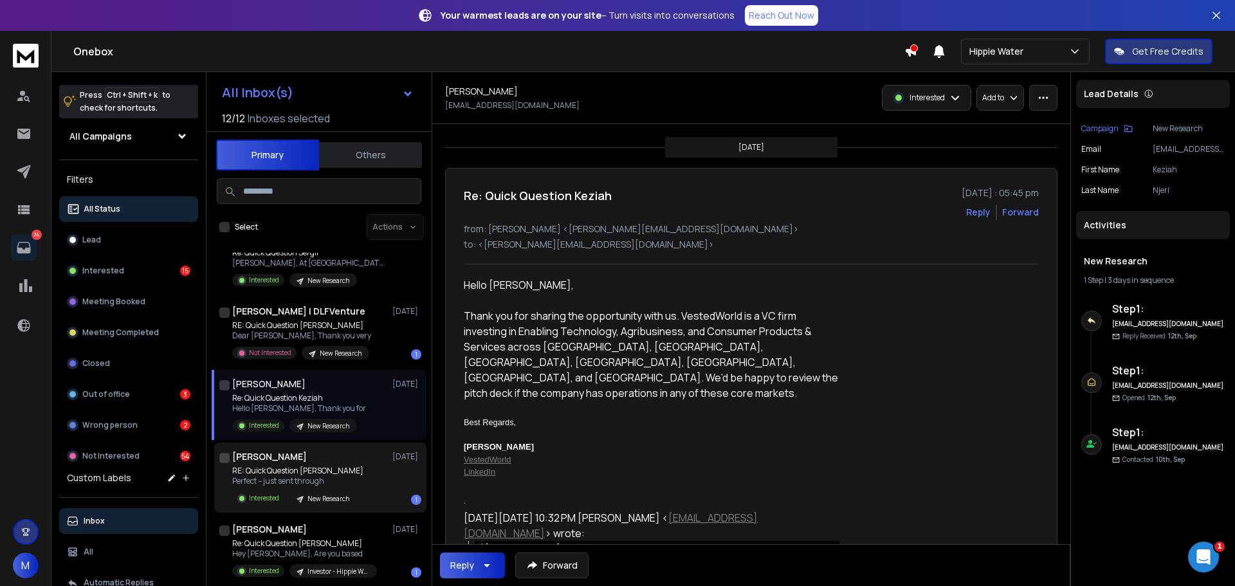
click at [331, 483] on p "Perfect – just sent through" at bounding box center [297, 481] width 131 height 10
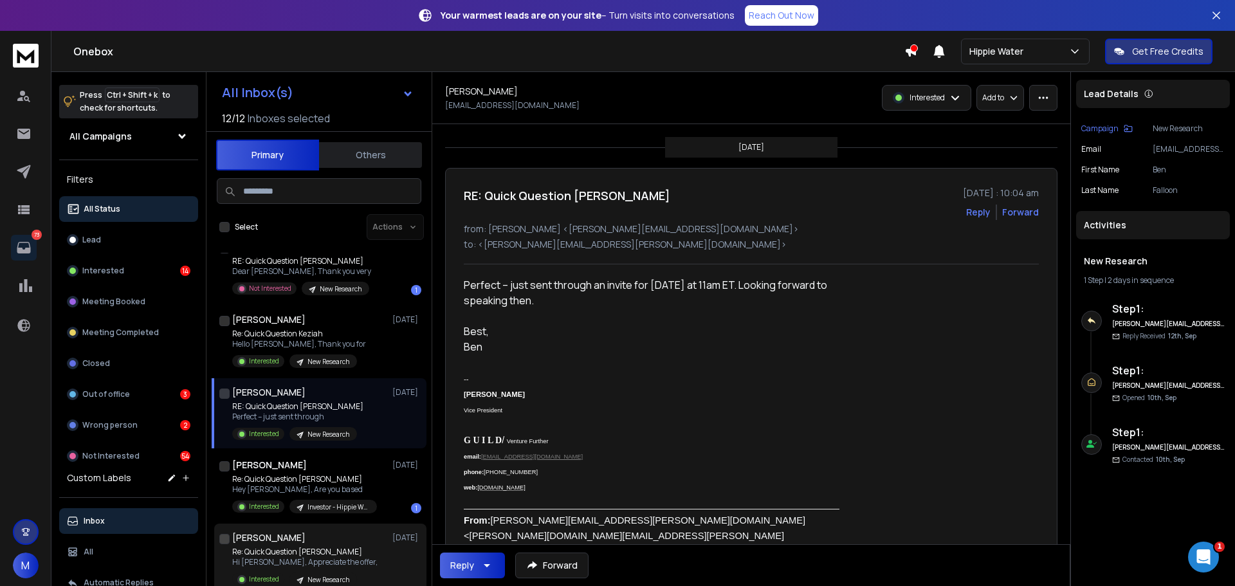
scroll to position [450, 0]
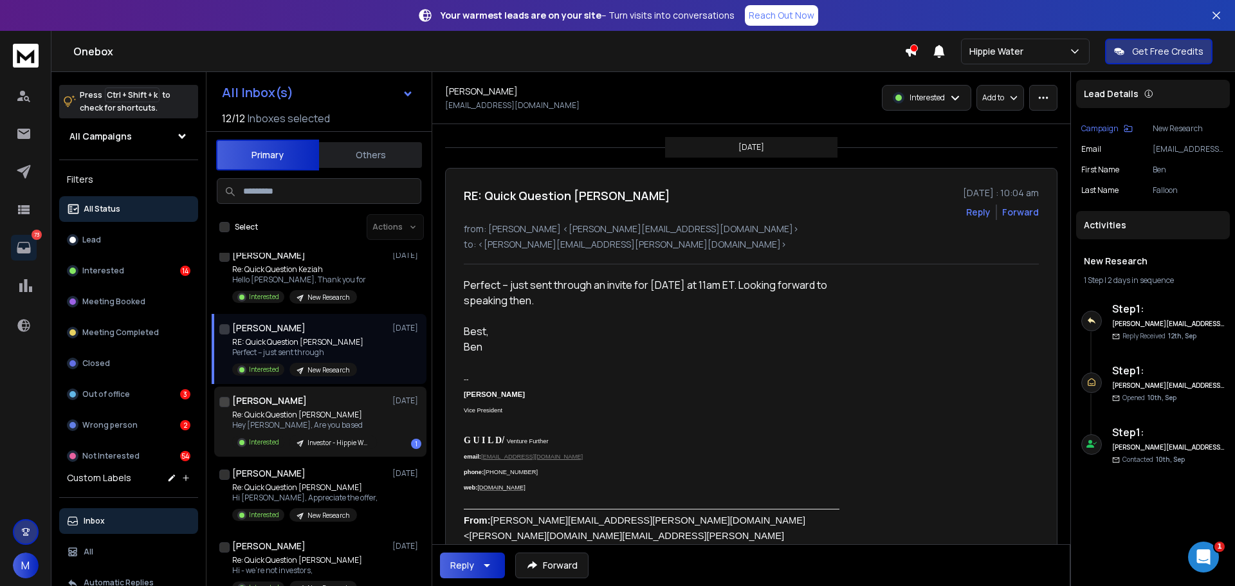
click at [347, 419] on p "Re: Quick Question [PERSON_NAME]" at bounding box center [304, 415] width 145 height 10
